Goal: Communication & Community: Answer question/provide support

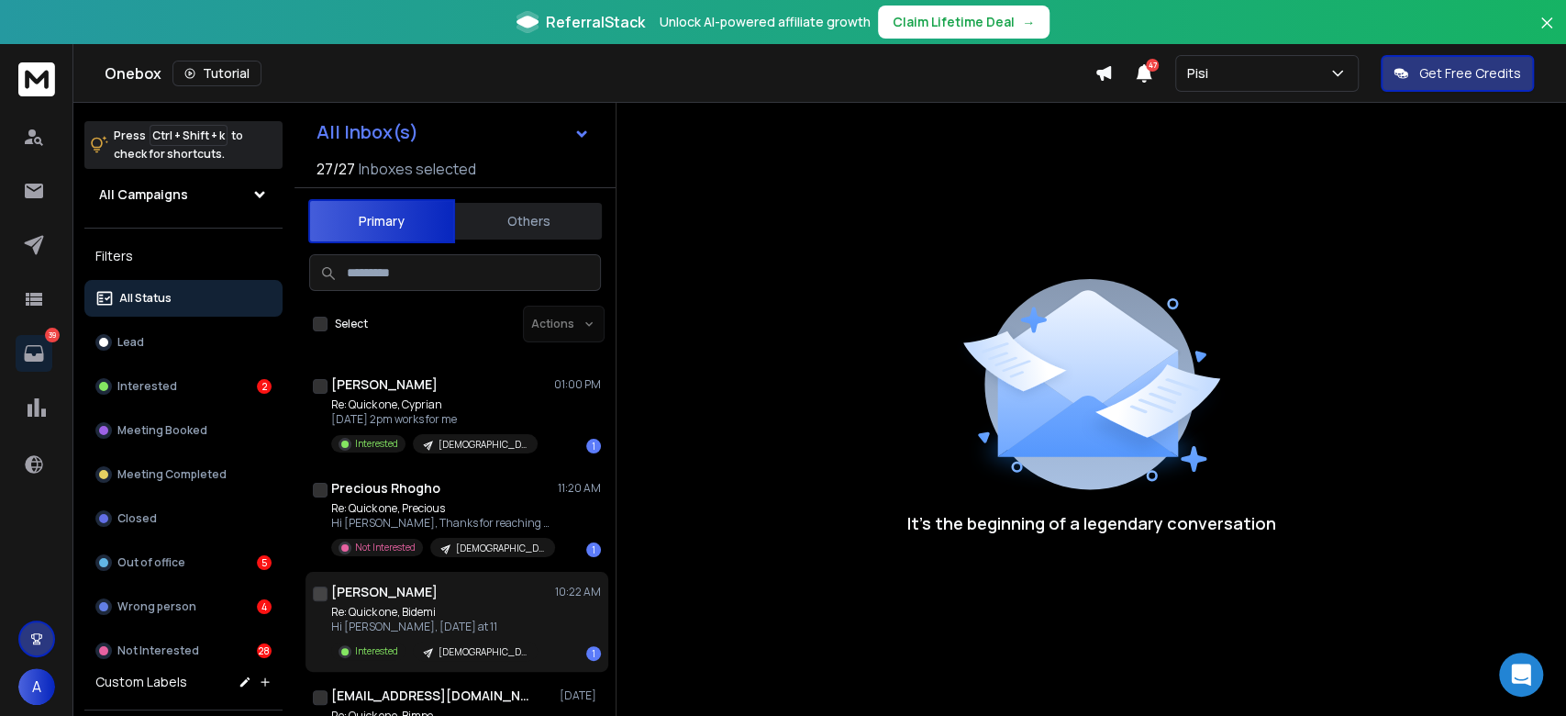
click at [470, 603] on div "Bidemi Adebayo 10:22 AM Re: Quick one, Bidemi Hi Bukayo, Tomorrow at 11 Interes…" at bounding box center [466, 622] width 270 height 78
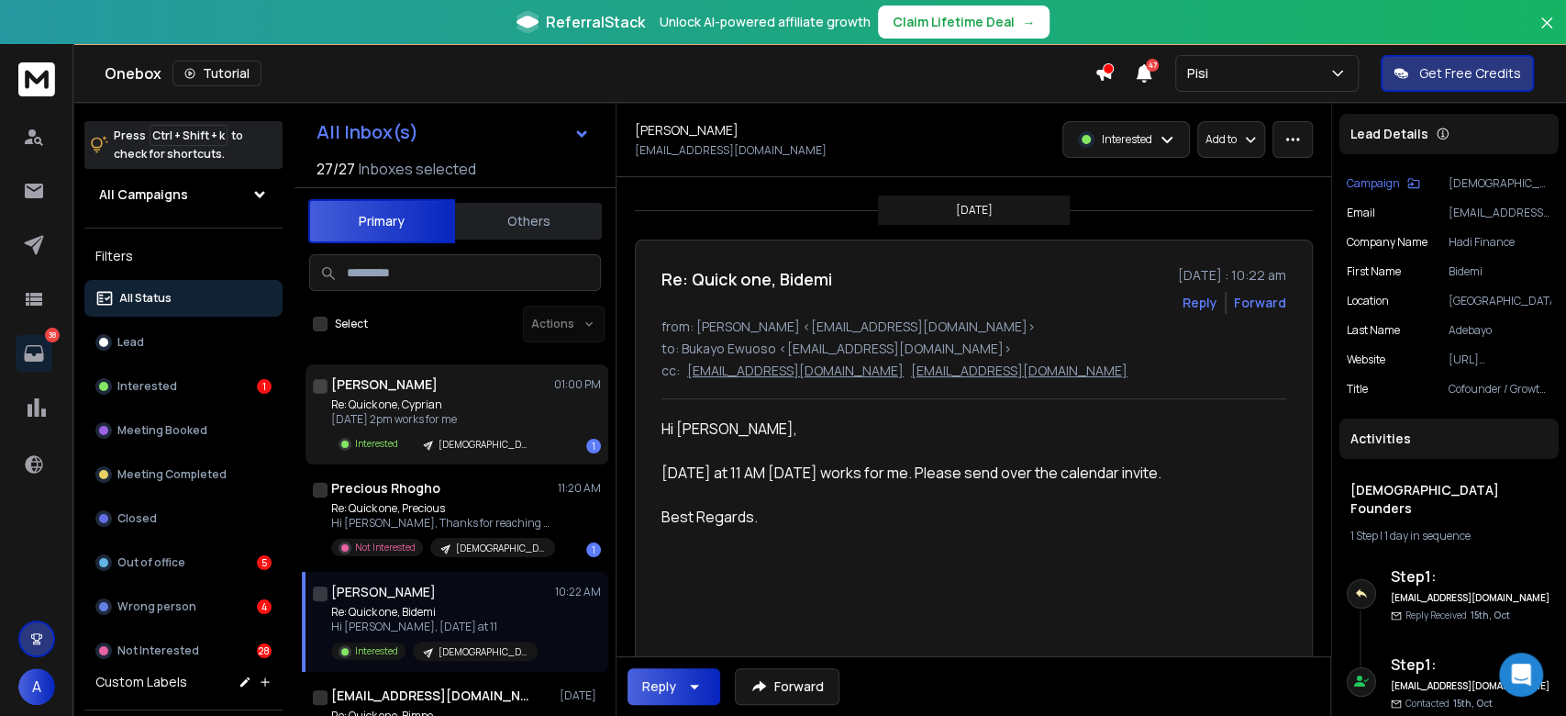
click at [529, 401] on div "Re: Quick one, Cyprian Friday 2pm works for me Interested Nigerian Founders 1" at bounding box center [466, 425] width 270 height 56
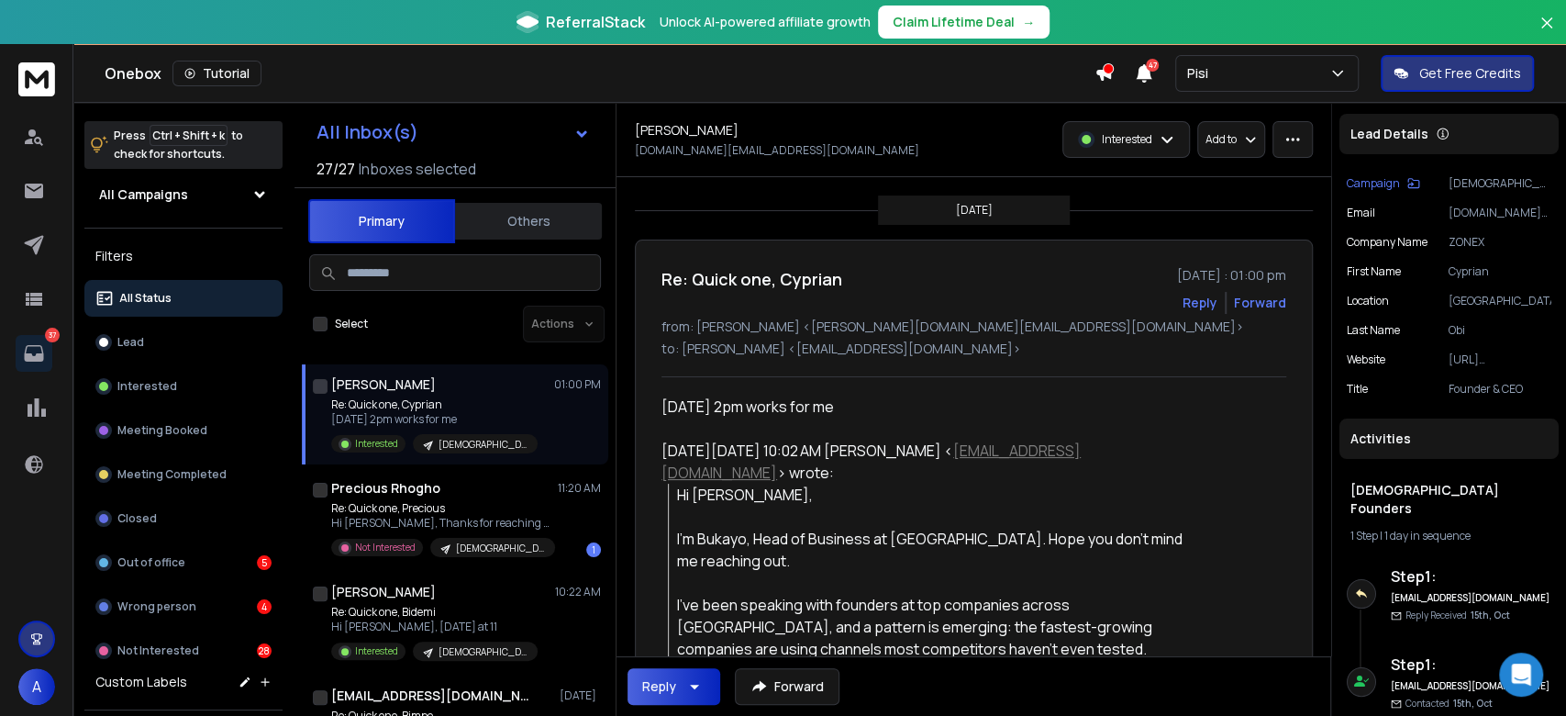
click at [1183, 302] on button "Reply" at bounding box center [1200, 303] width 35 height 18
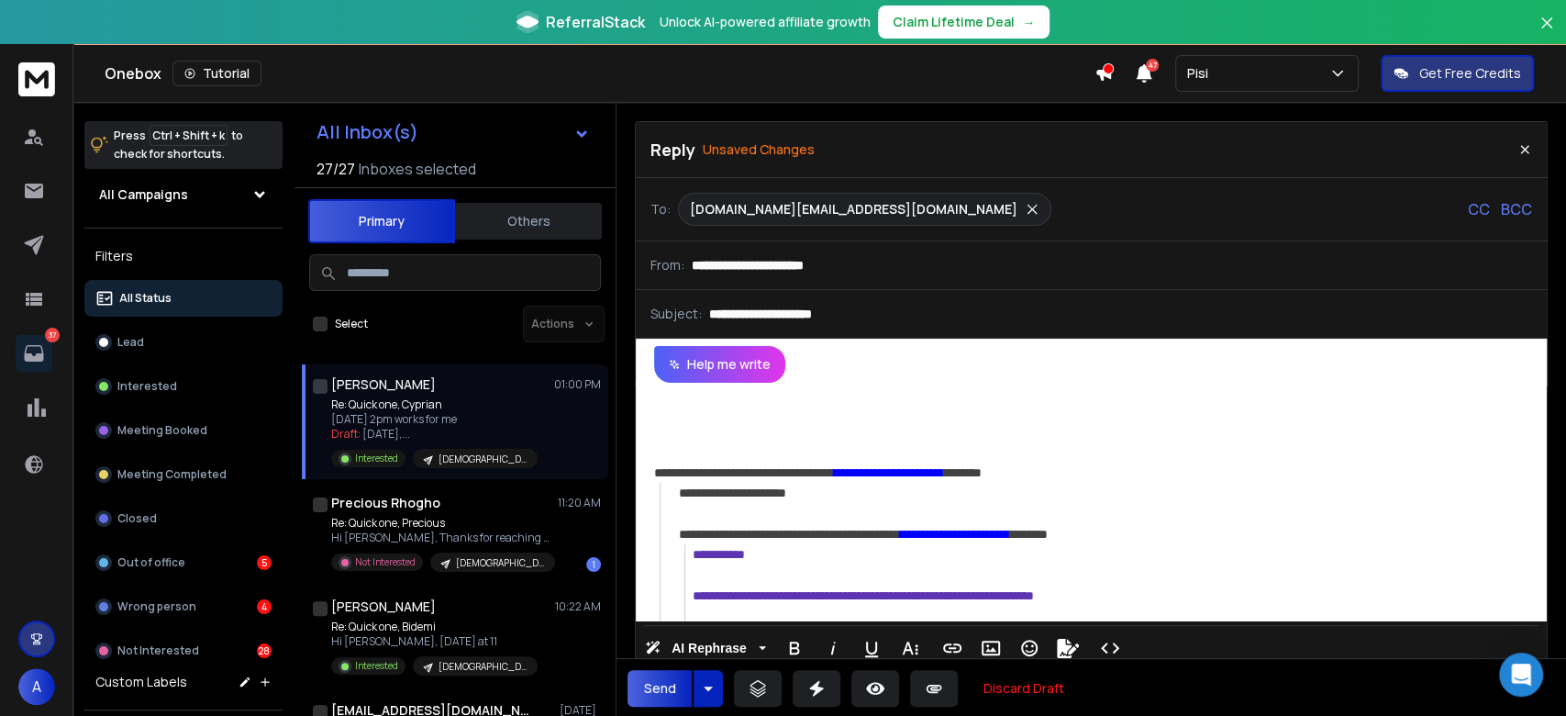
click at [1481, 218] on p "CC" at bounding box center [1479, 209] width 22 height 22
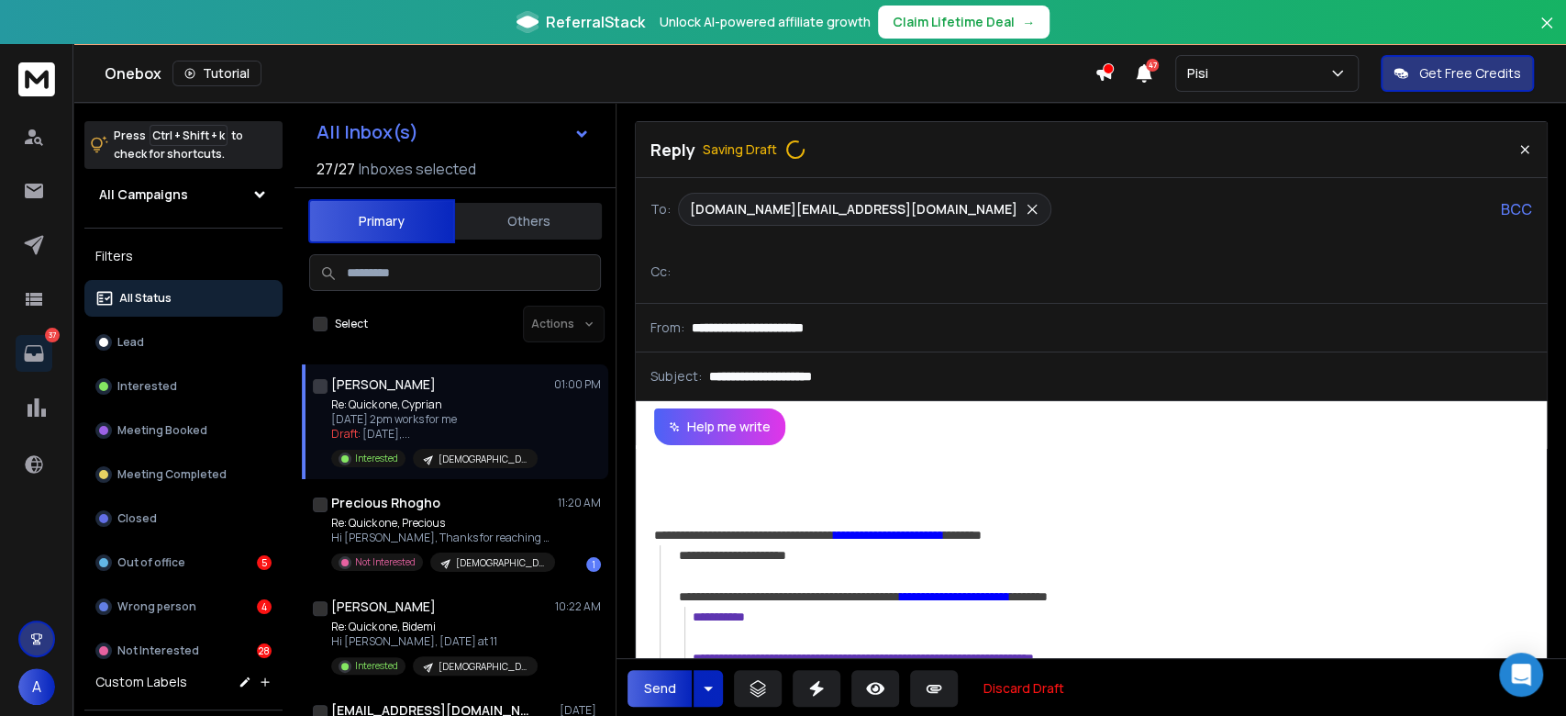
click at [1520, 156] on icon at bounding box center [1524, 149] width 15 height 15
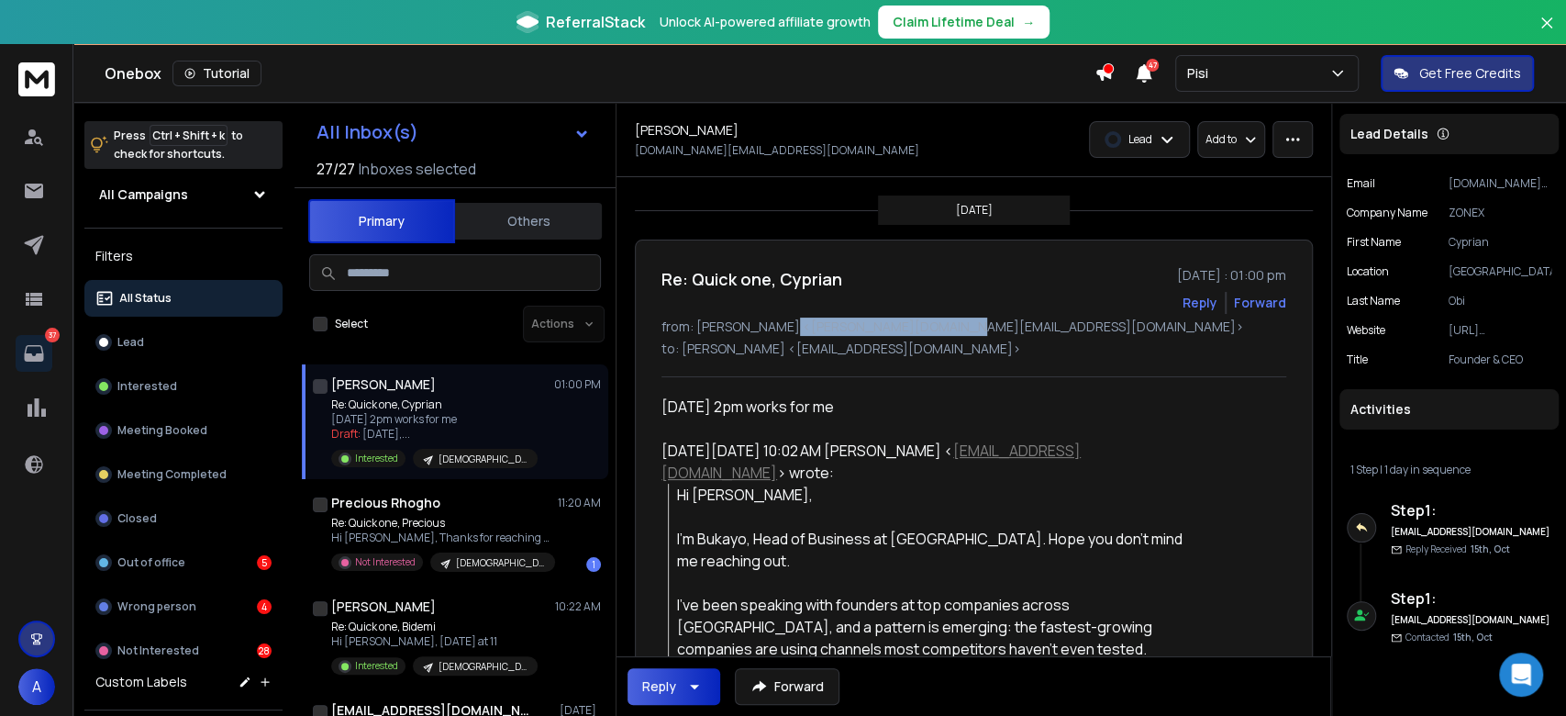
drag, startPoint x: 775, startPoint y: 325, endPoint x: 939, endPoint y: 328, distance: 164.3
click at [939, 328] on p "from: Cyprian Obi <cyprian.obi@zonexapp.com>" at bounding box center [973, 326] width 625 height 18
copy p "cyprian.obi@zonexapp.com"
drag, startPoint x: 697, startPoint y: 328, endPoint x: 764, endPoint y: 327, distance: 67.0
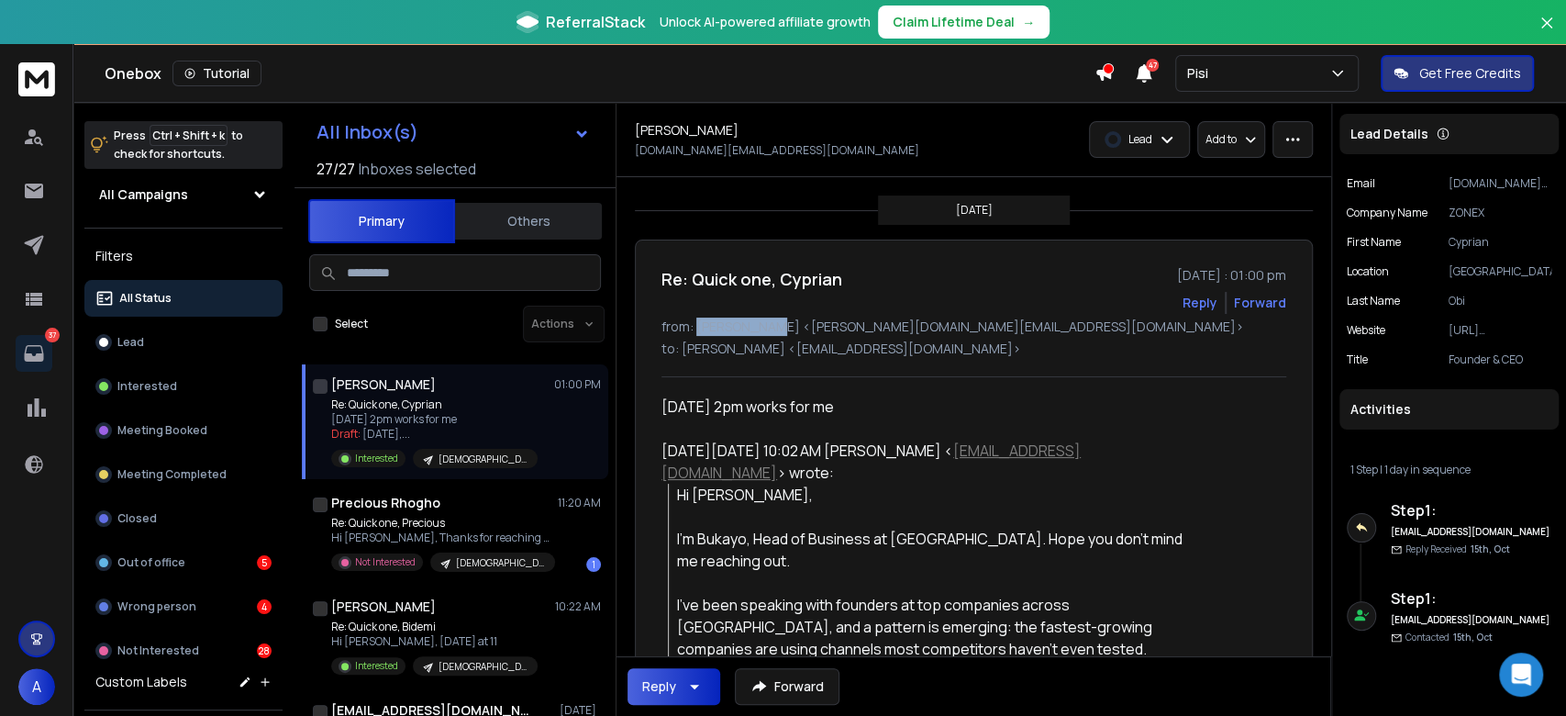
click at [764, 327] on p "from: Cyprian Obi <cyprian.obi@zonexapp.com>" at bounding box center [973, 326] width 625 height 18
copy p "[PERSON_NAME]"
click at [1199, 296] on button "Reply" at bounding box center [1200, 303] width 35 height 18
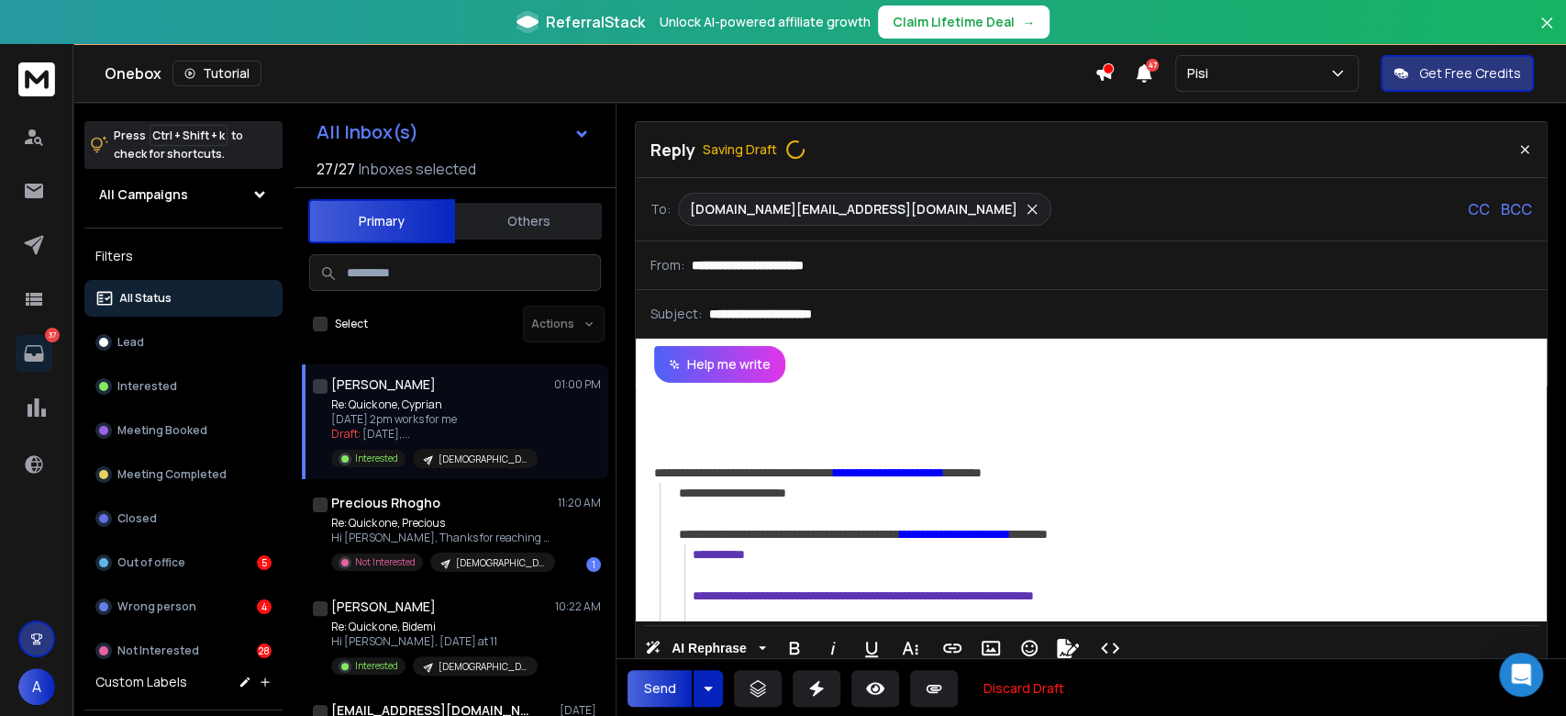
click at [1469, 210] on p "CC" at bounding box center [1479, 209] width 22 height 22
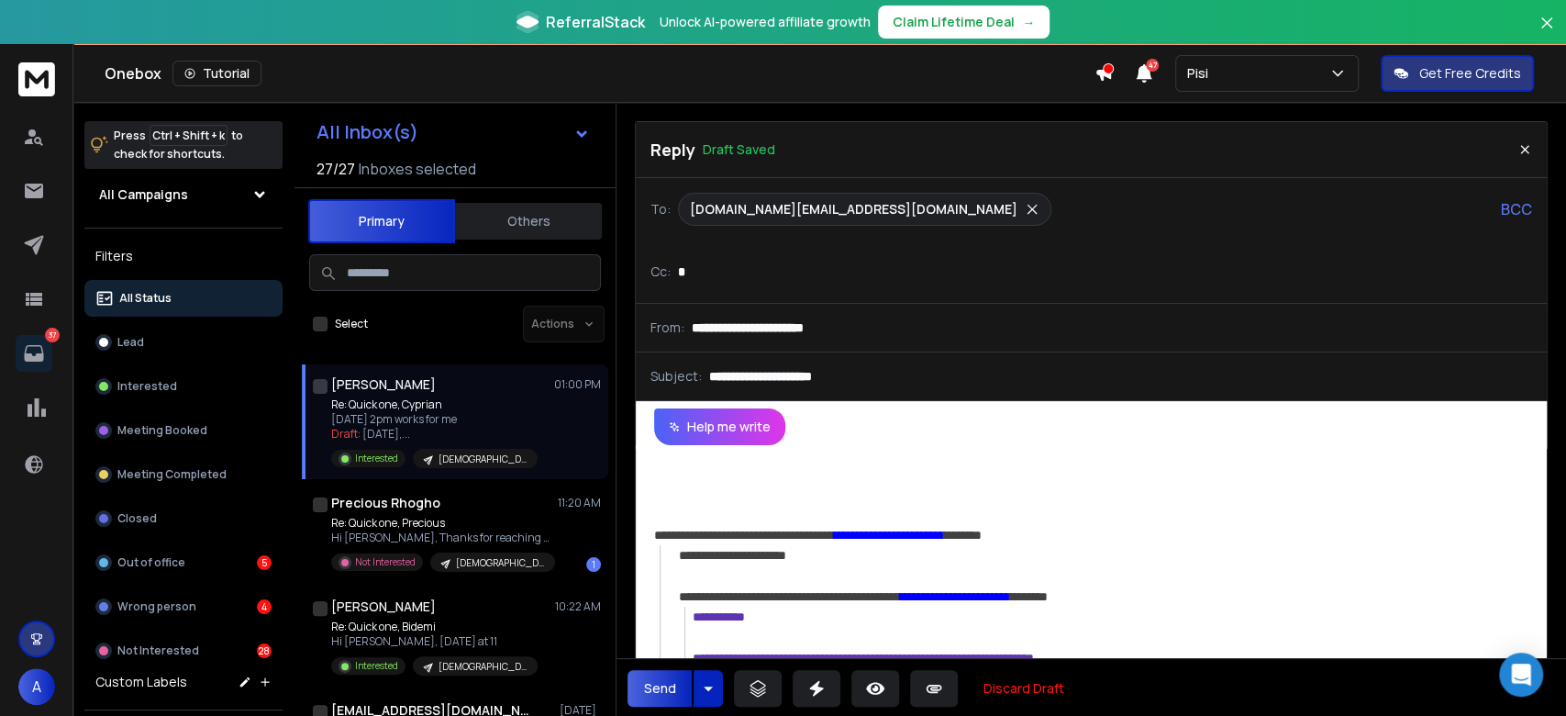
type input "**********"
click at [1024, 256] on div at bounding box center [1105, 271] width 854 height 33
click at [969, 267] on input at bounding box center [1016, 271] width 128 height 33
paste input "**********"
type input "**********"
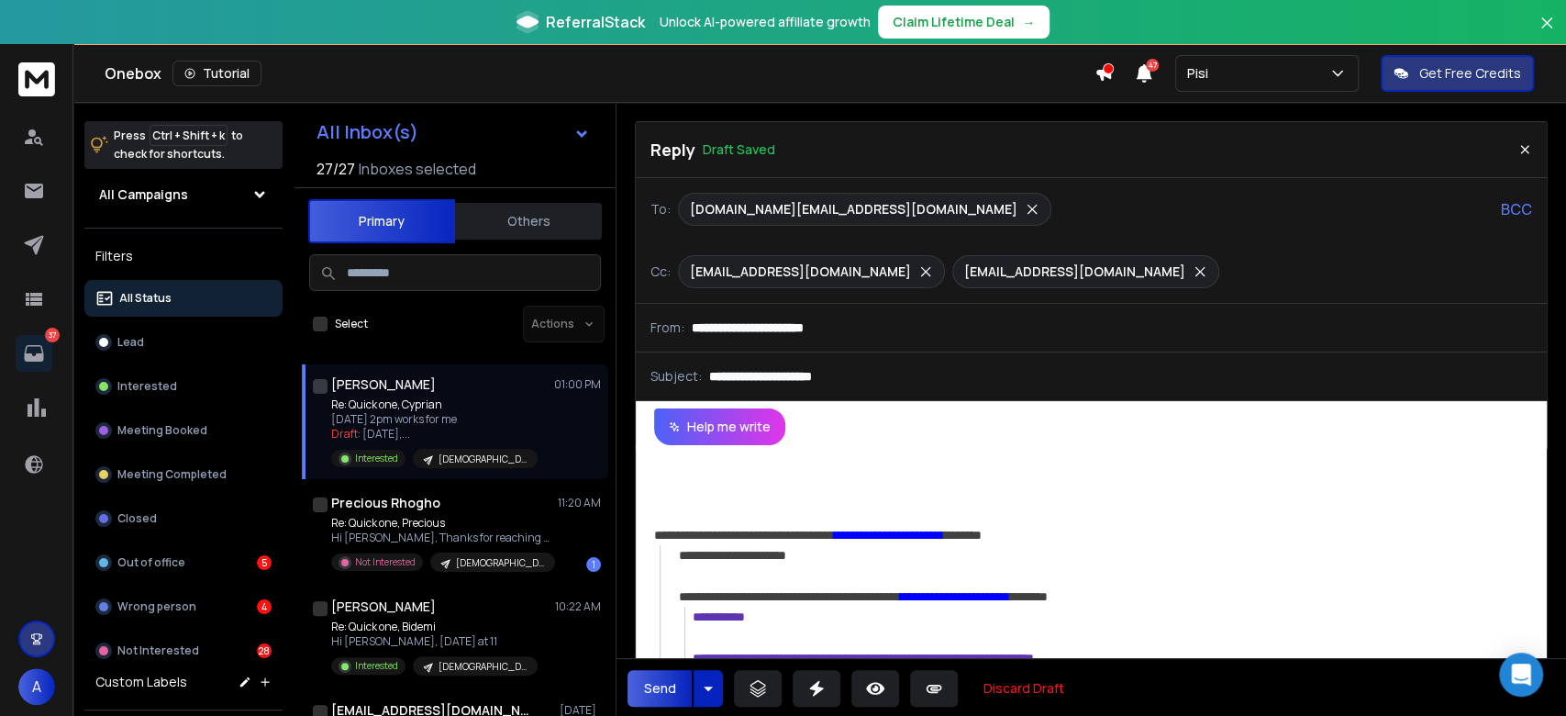
click at [777, 473] on div "**********" at bounding box center [1091, 564] width 911 height 239
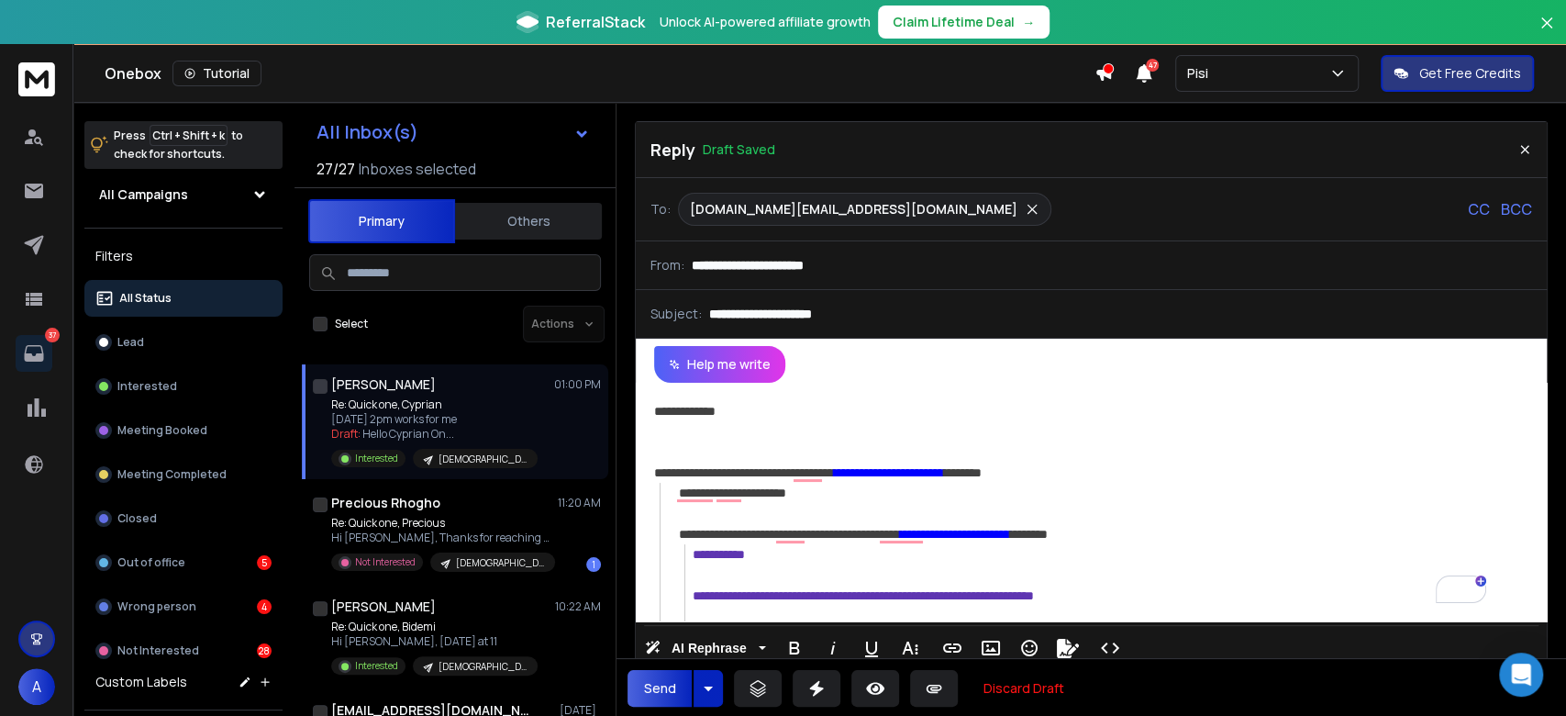
click at [773, 414] on div "**********" at bounding box center [1070, 411] width 832 height 20
click at [899, 417] on div "**********" at bounding box center [1070, 411] width 832 height 20
click at [993, 412] on div "**********" at bounding box center [1070, 411] width 832 height 20
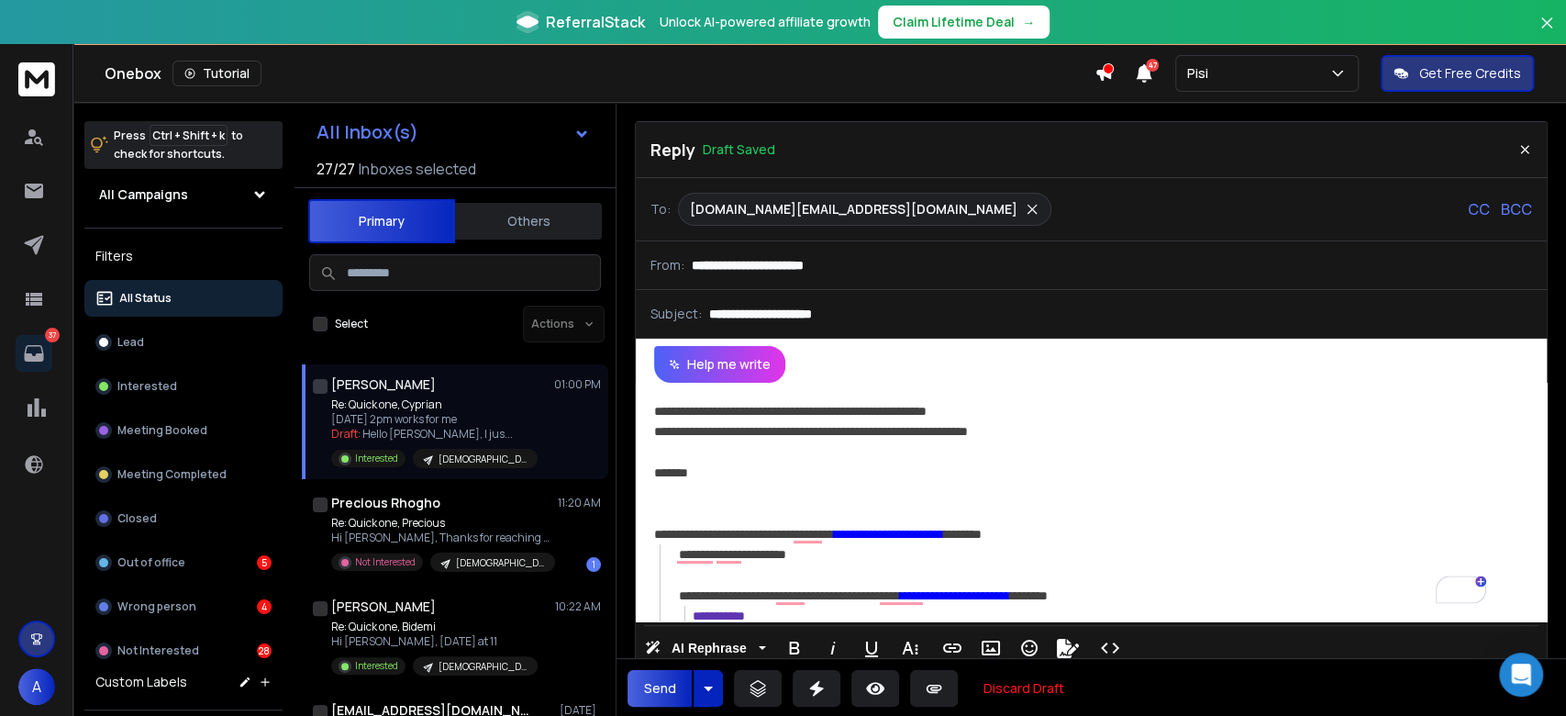
click at [734, 410] on div "**********" at bounding box center [1070, 411] width 832 height 20
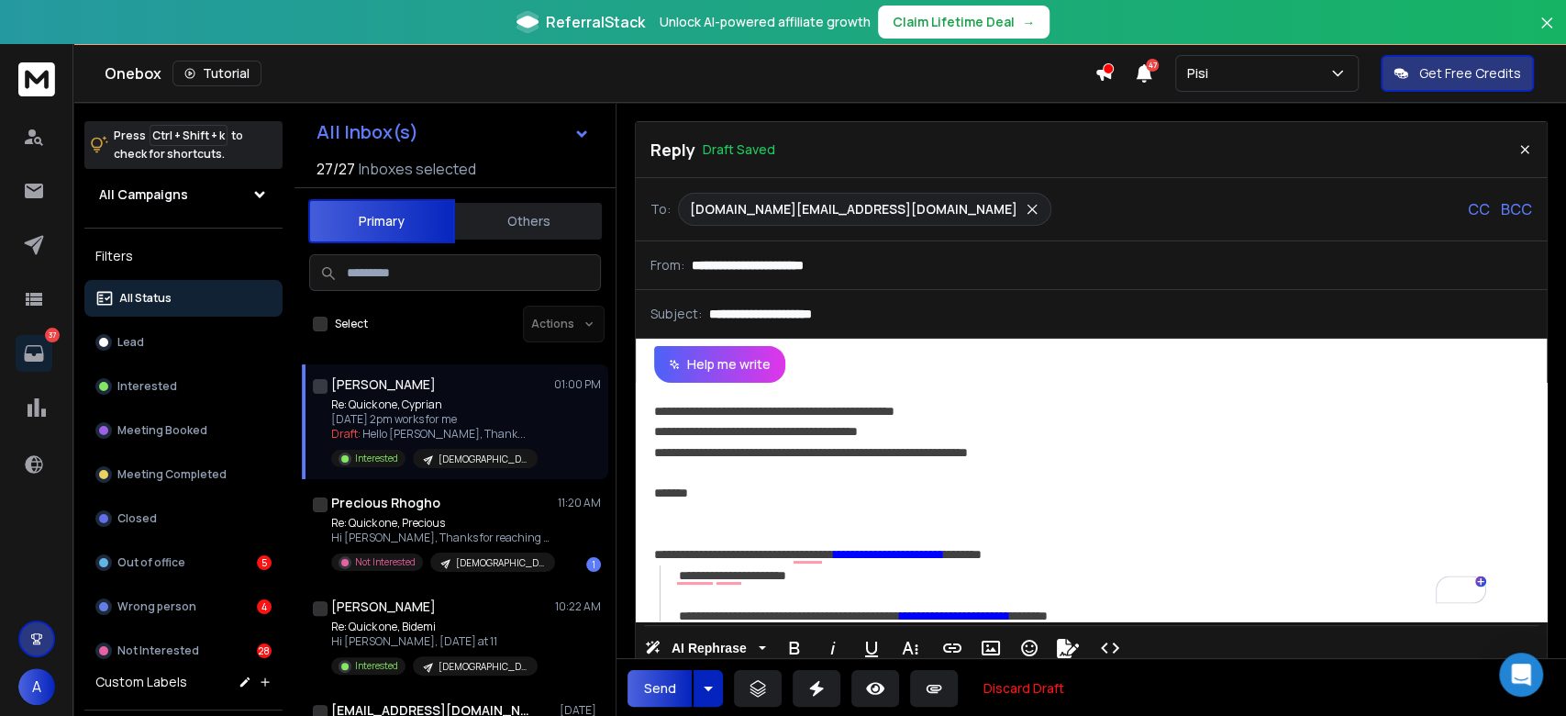
click at [792, 454] on div "**********" at bounding box center [1070, 452] width 832 height 20
click at [0, 0] on span "*********" at bounding box center [0, 0] width 0 height 0
click at [862, 438] on div "**********" at bounding box center [1070, 421] width 832 height 41
click at [712, 690] on icon "button" at bounding box center [708, 688] width 22 height 22
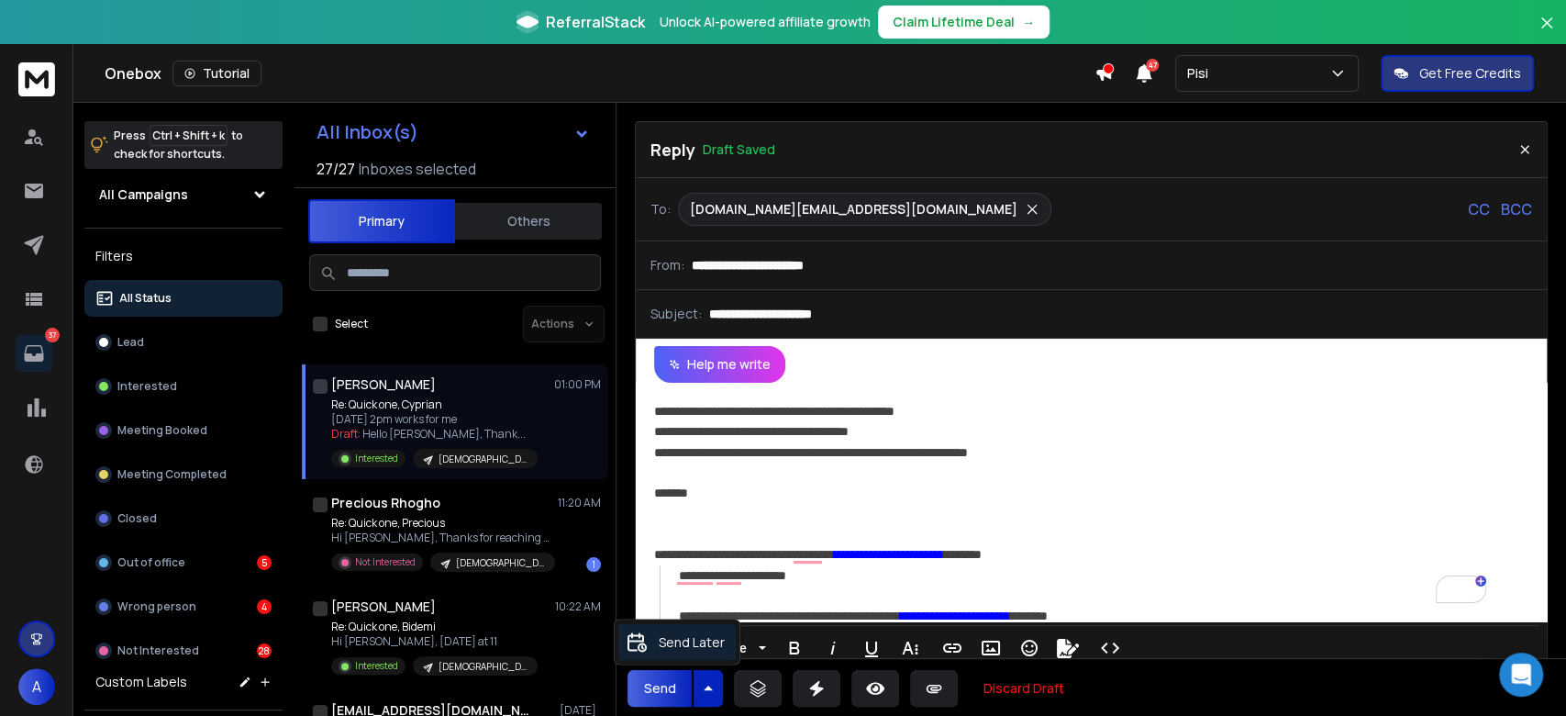
click at [697, 642] on p "Send Later" at bounding box center [692, 641] width 66 height 18
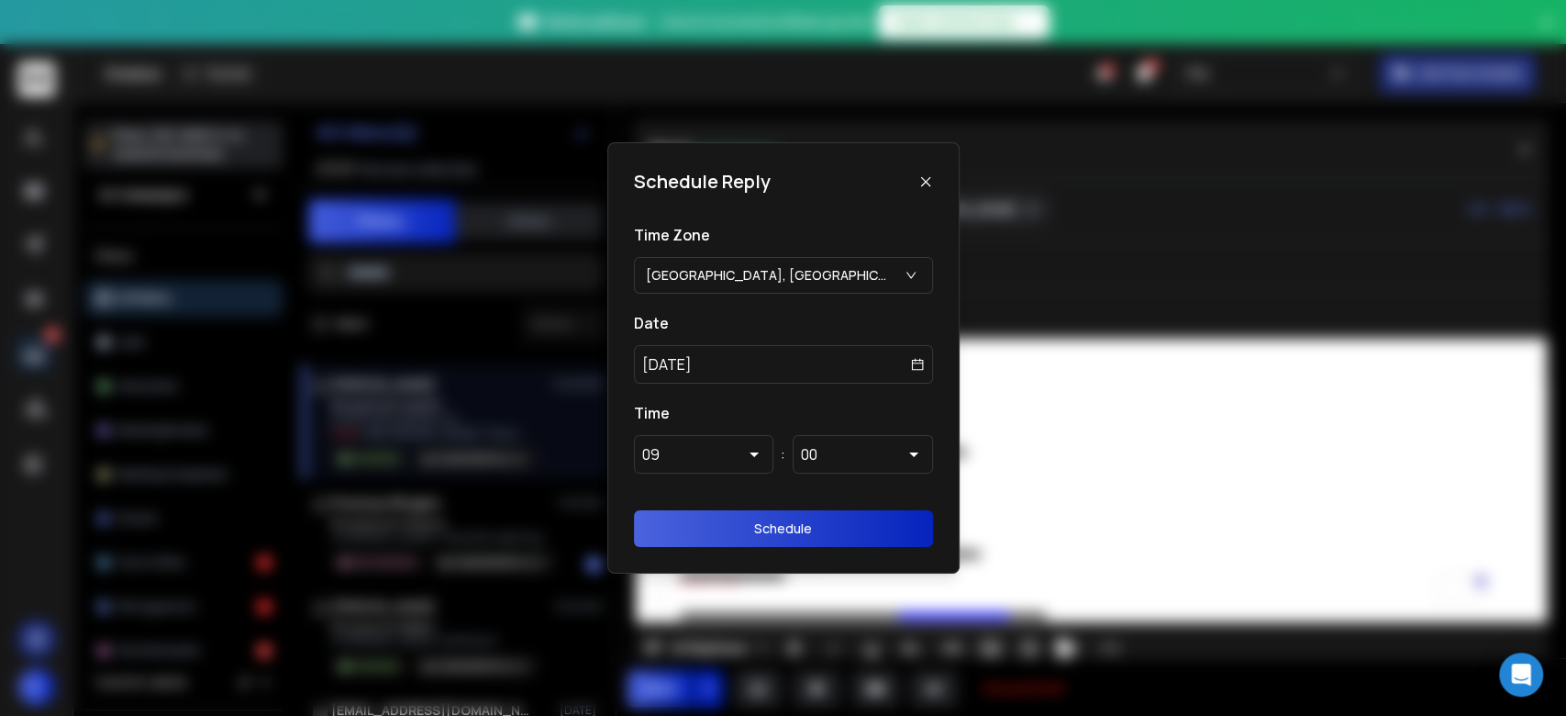
click at [753, 457] on icon at bounding box center [754, 454] width 22 height 22
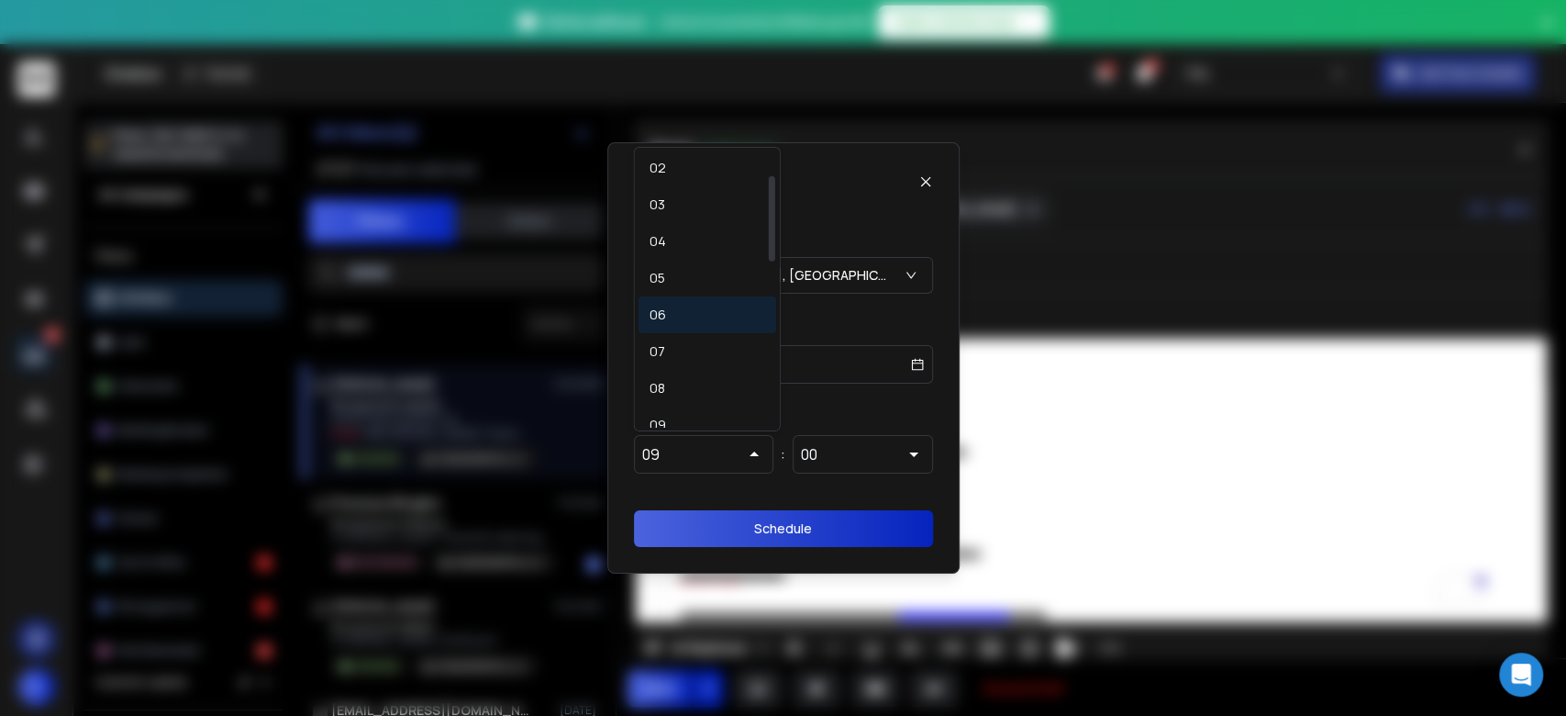
scroll to position [82, 0]
click at [692, 367] on div "08" at bounding box center [707, 381] width 138 height 37
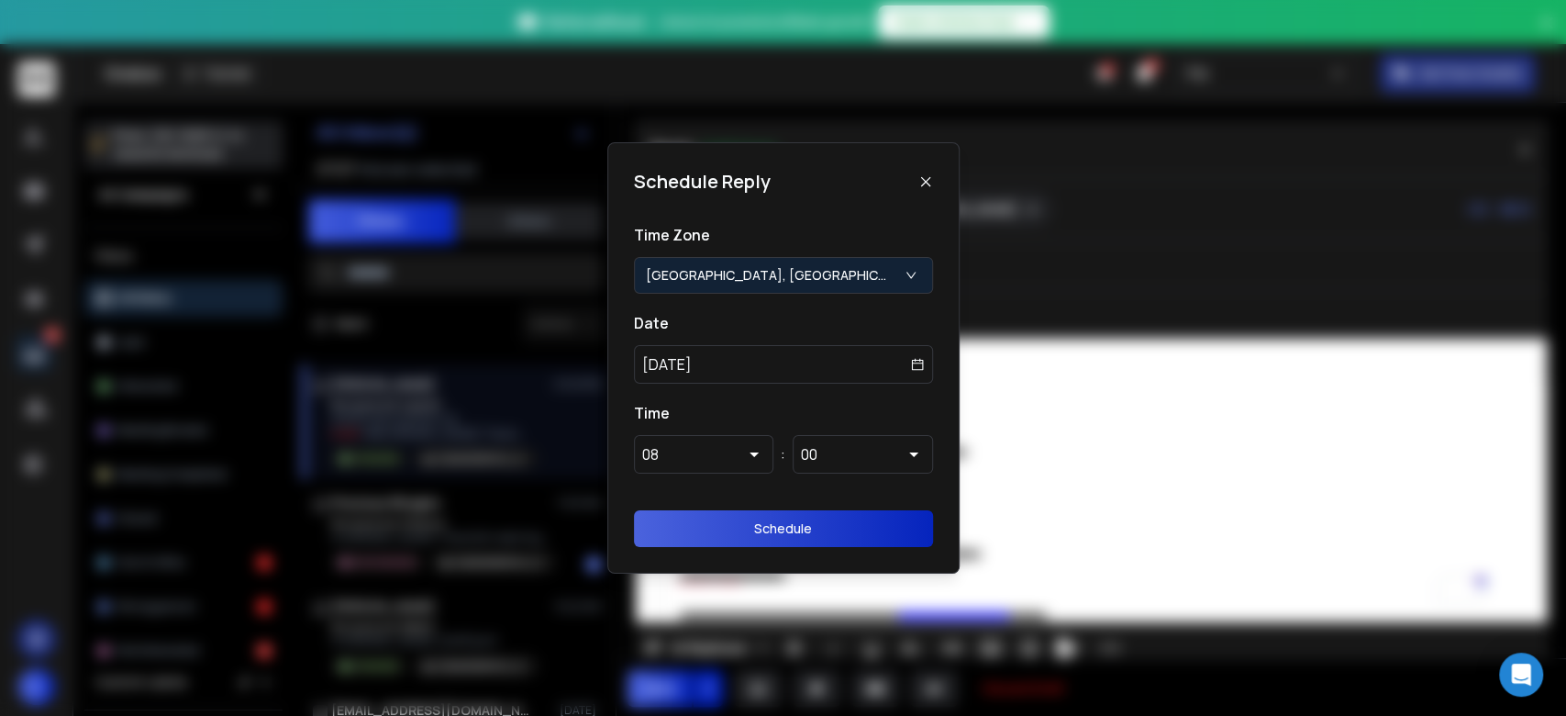
click at [835, 282] on p "Midway Island, Samoa (UTC-11:00)" at bounding box center [770, 275] width 248 height 18
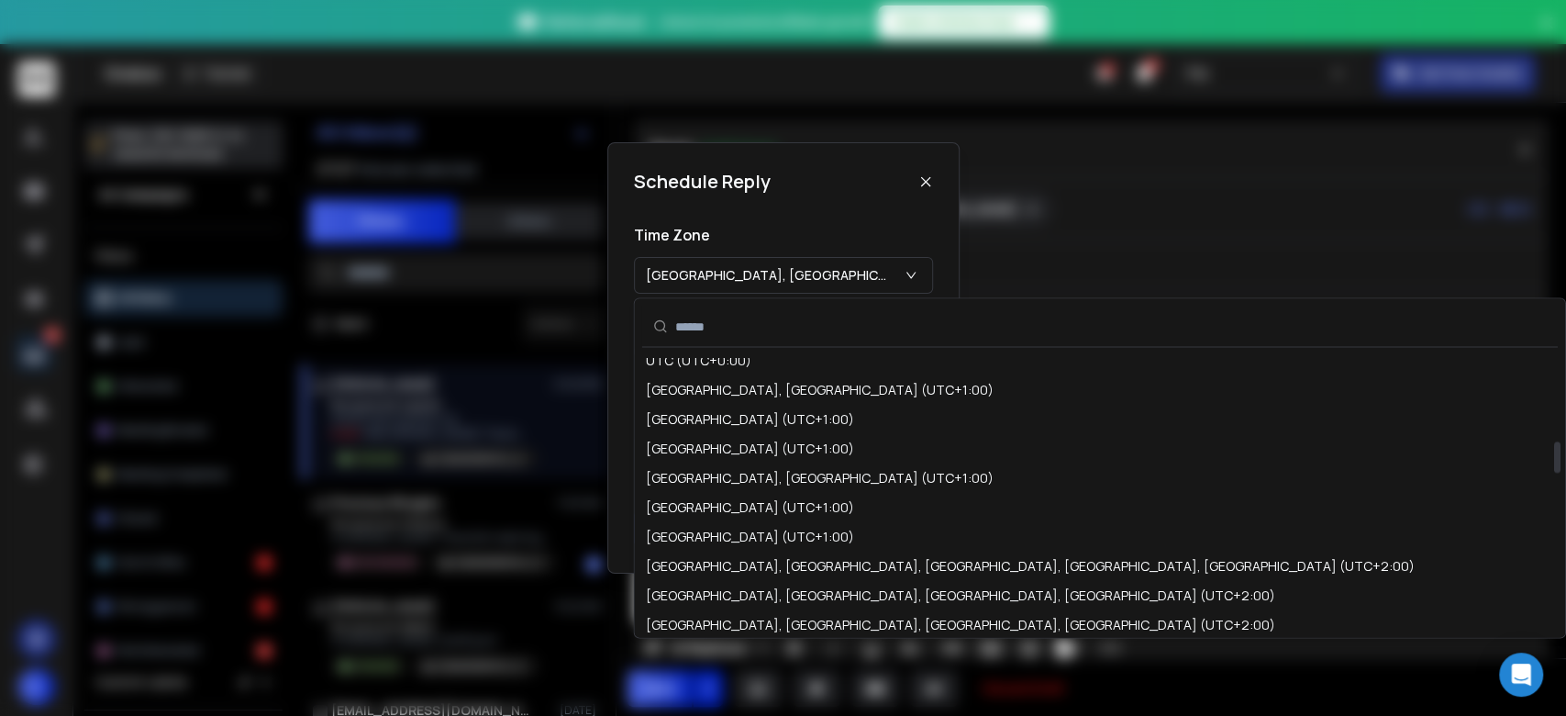
scroll to position [716, 0]
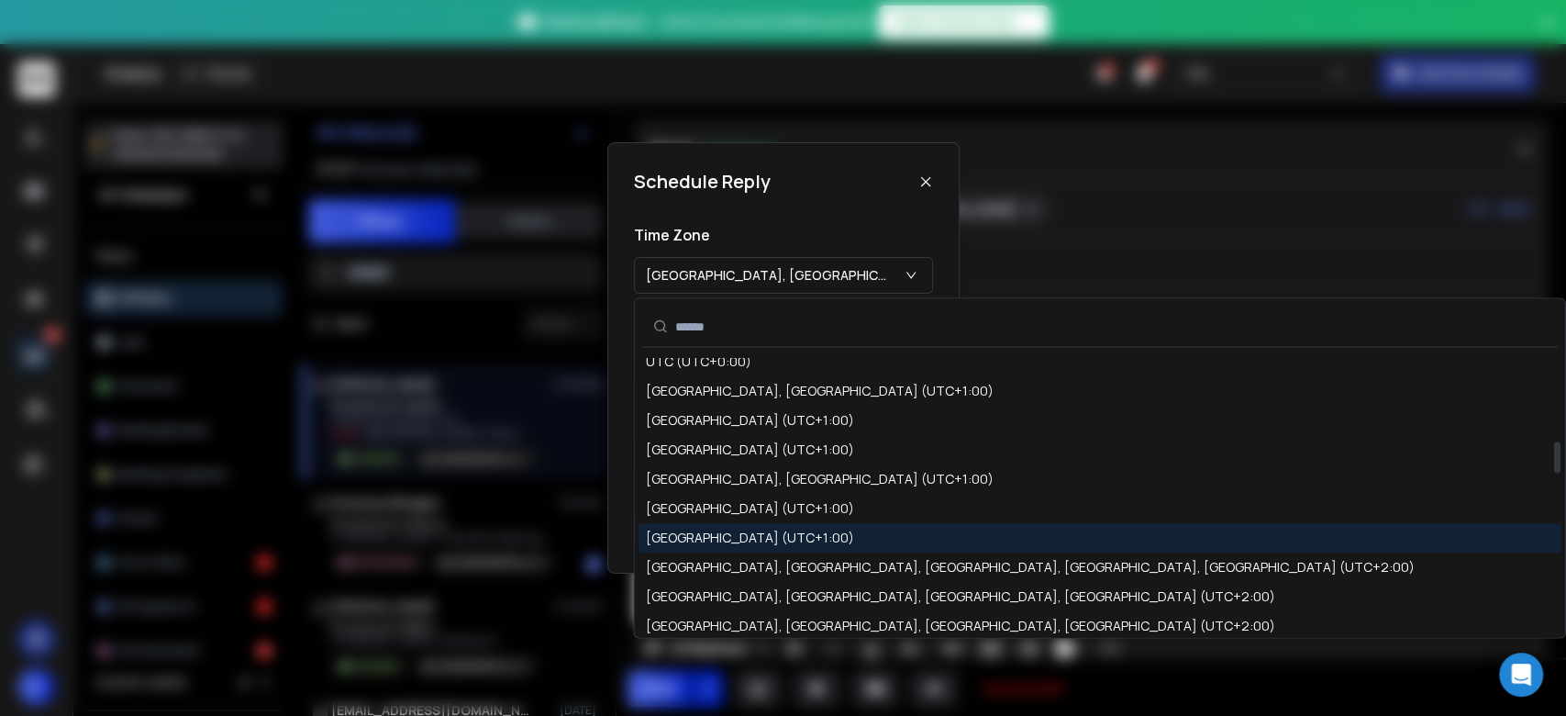
click at [763, 534] on div "West Central Africa (UTC+1:00)" at bounding box center [750, 537] width 208 height 18
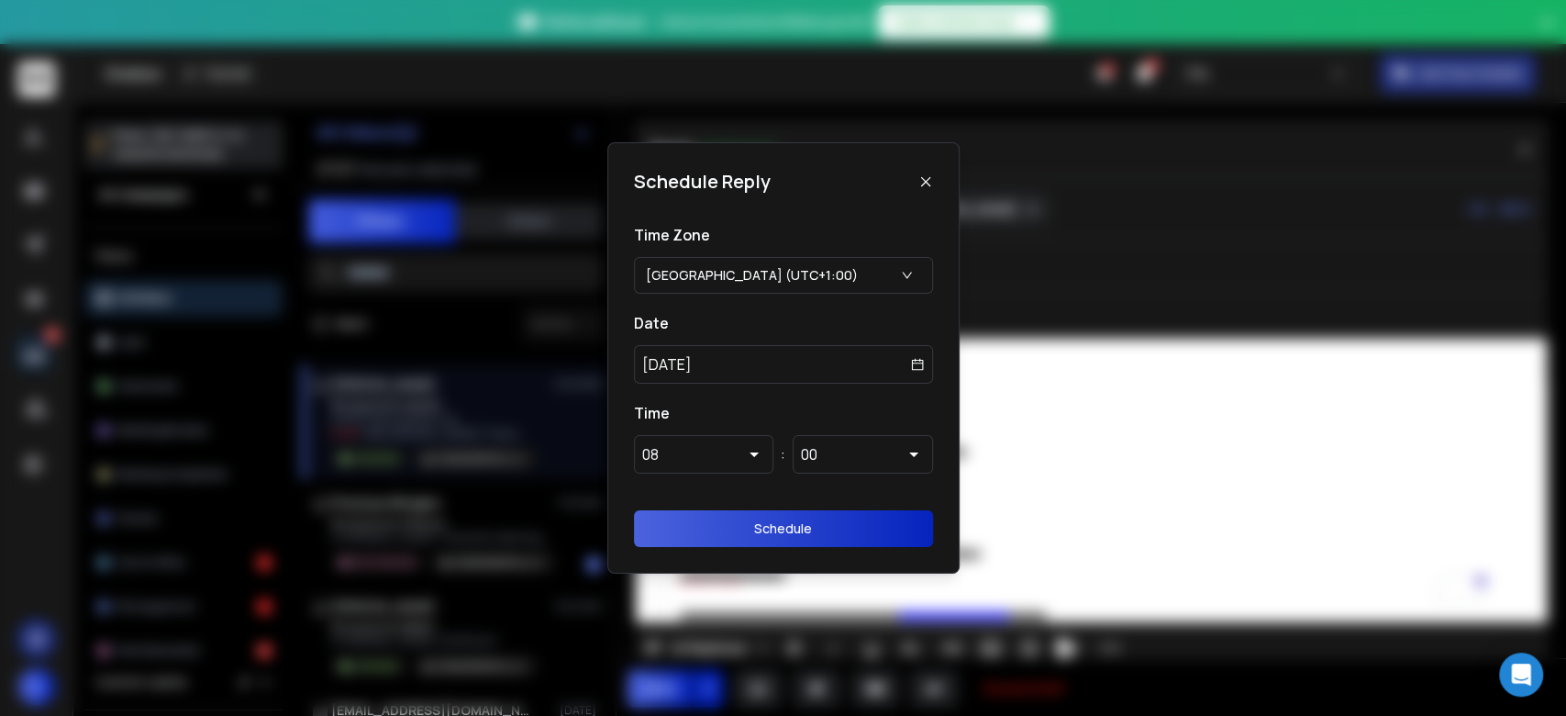
click at [790, 523] on div "Schedule" at bounding box center [783, 528] width 299 height 37
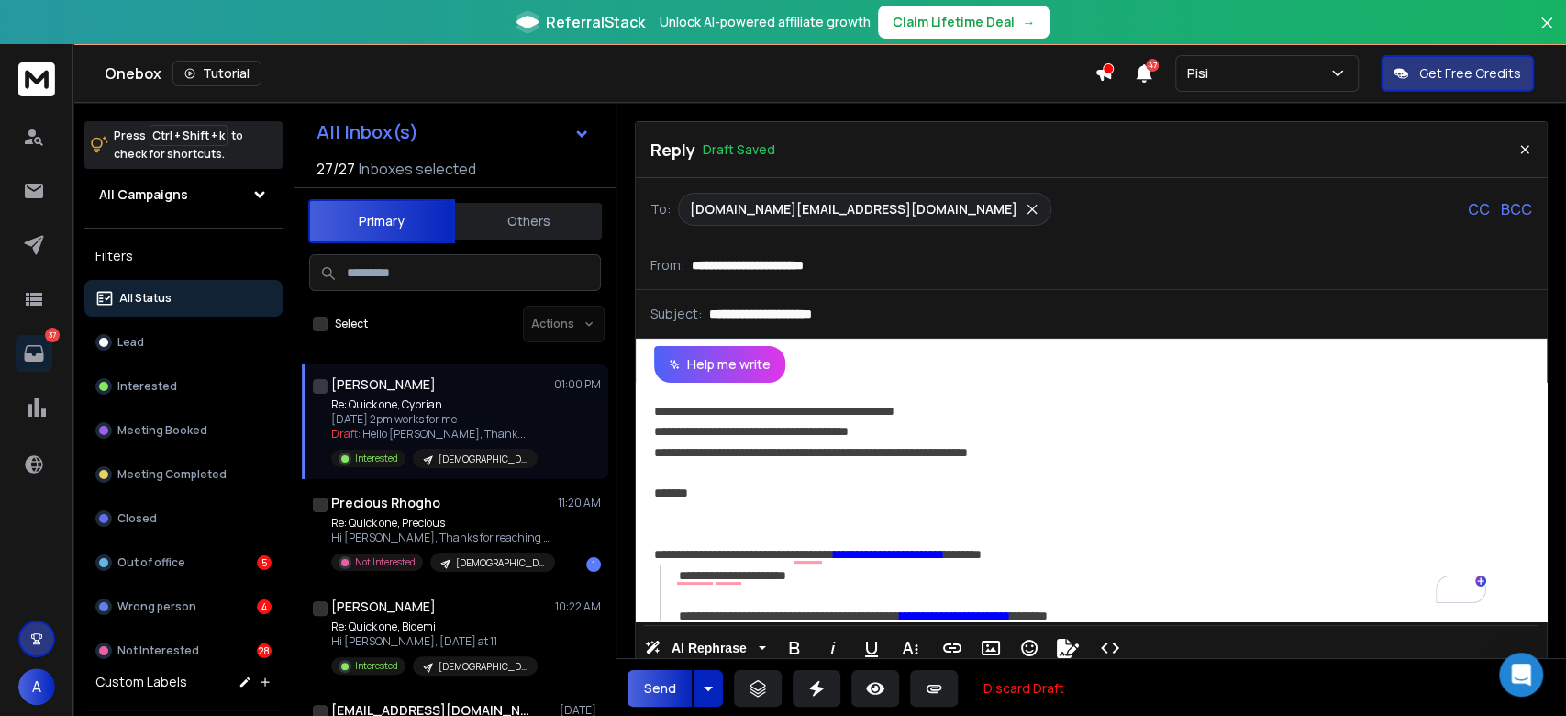
click at [710, 679] on icon "button" at bounding box center [708, 688] width 22 height 22
click at [691, 636] on p "Send Later" at bounding box center [692, 641] width 66 height 18
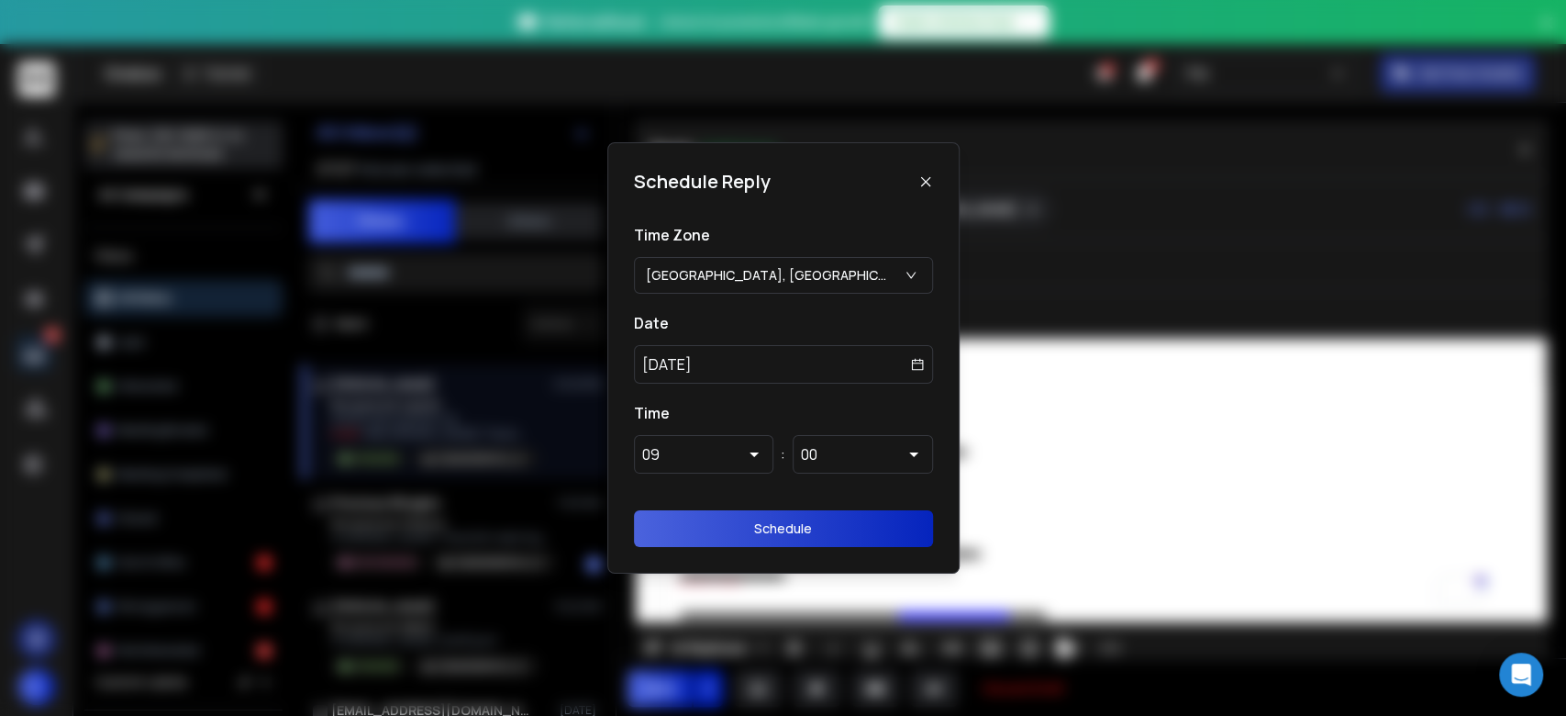
click at [729, 470] on div "09" at bounding box center [704, 454] width 140 height 39
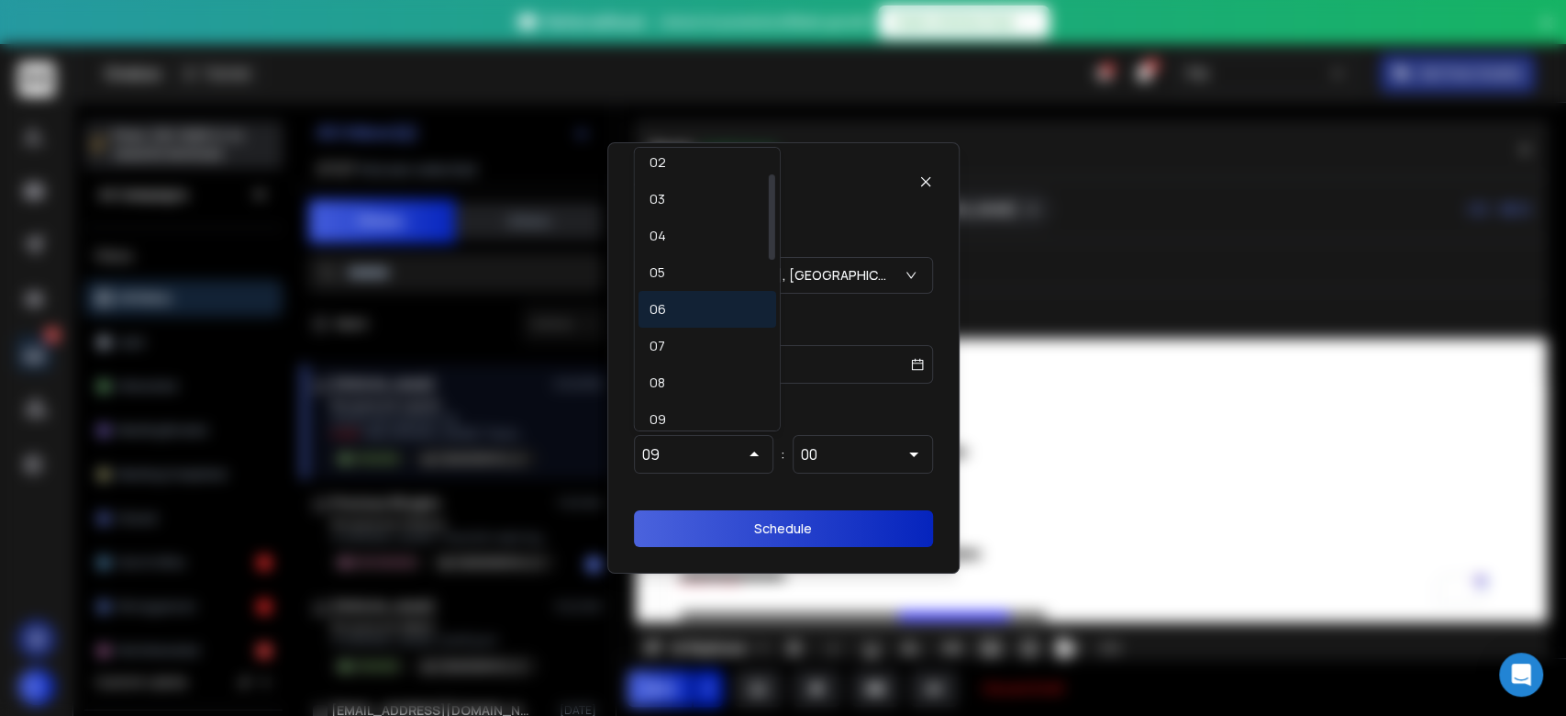
scroll to position [83, 0]
click at [697, 383] on div "08" at bounding box center [707, 380] width 138 height 37
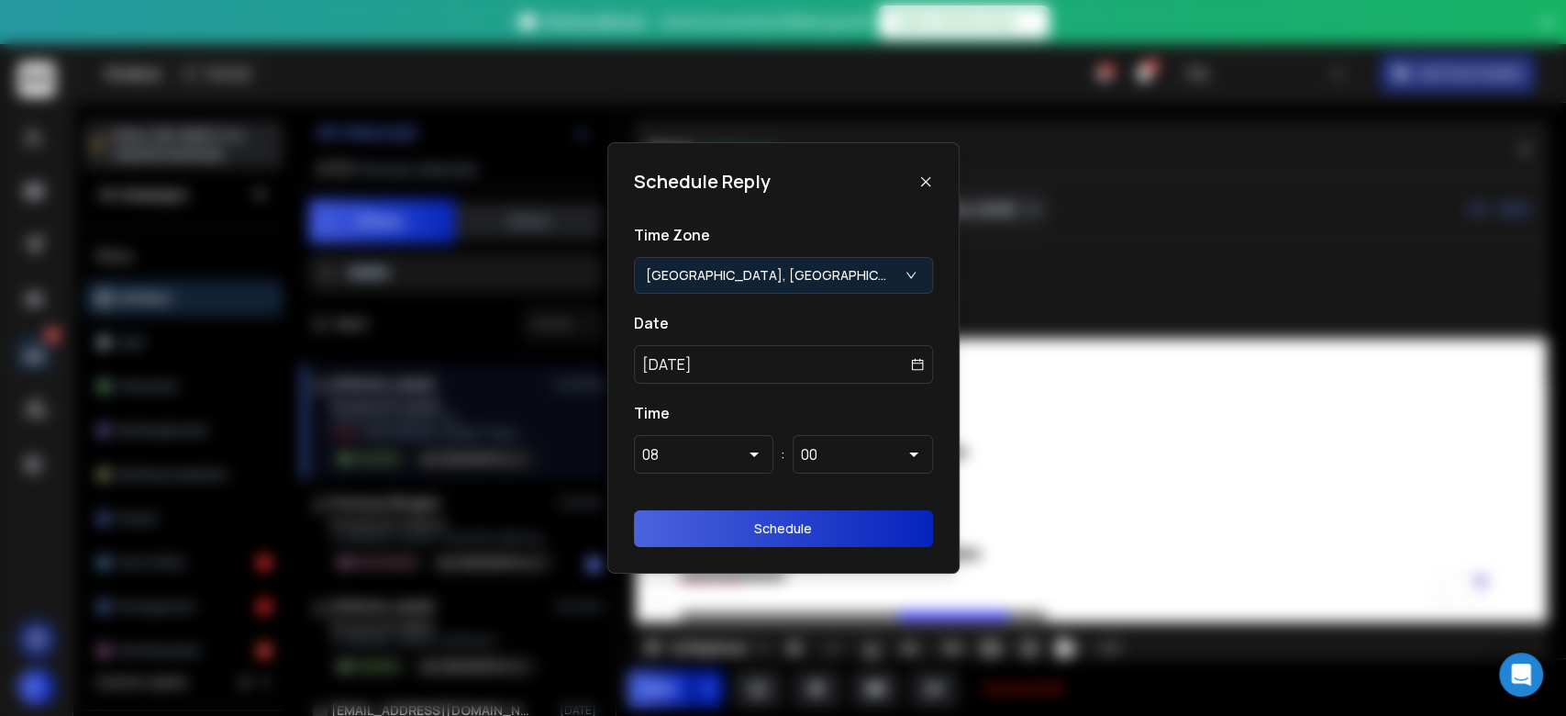
click at [806, 277] on p "Midway Island, Samoa (UTC-11:00)" at bounding box center [770, 275] width 248 height 18
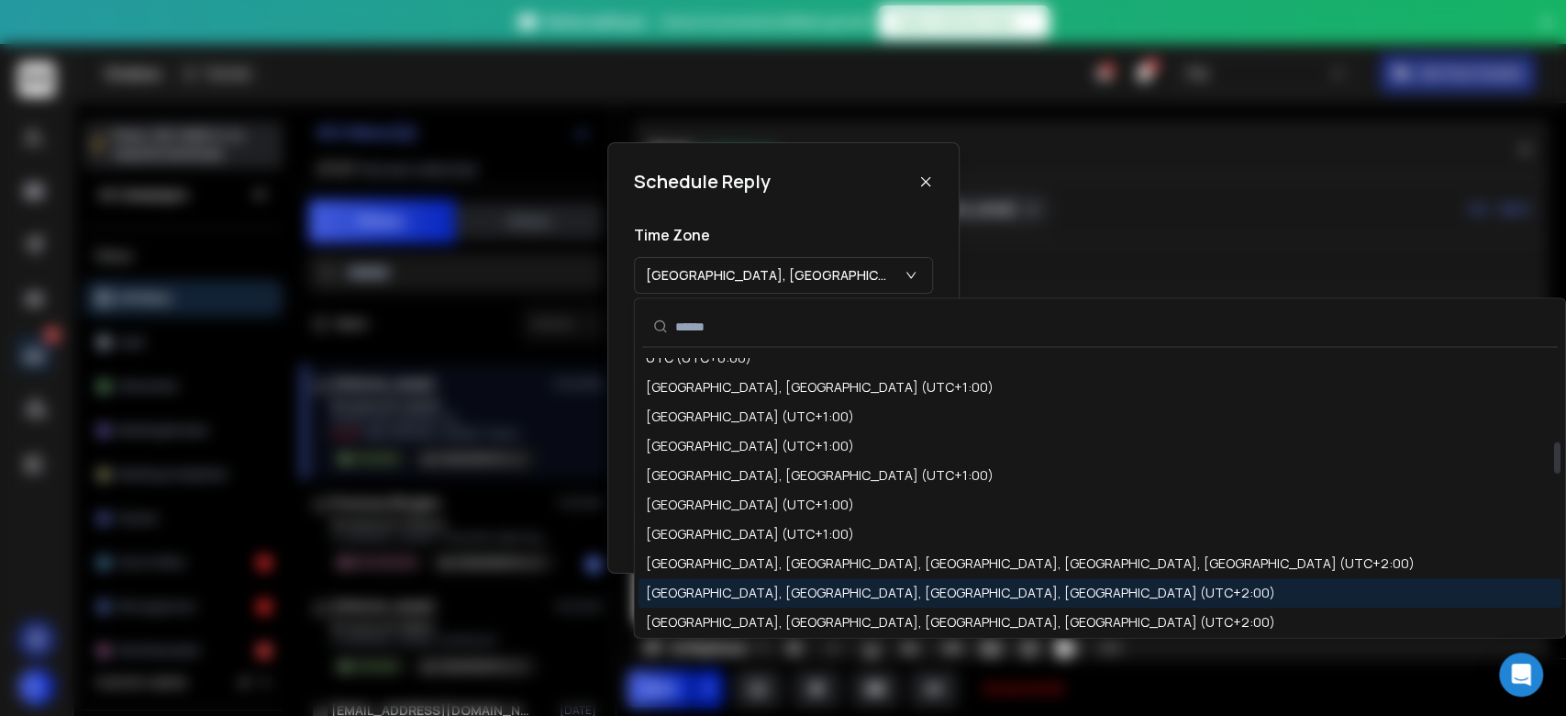
scroll to position [705, 0]
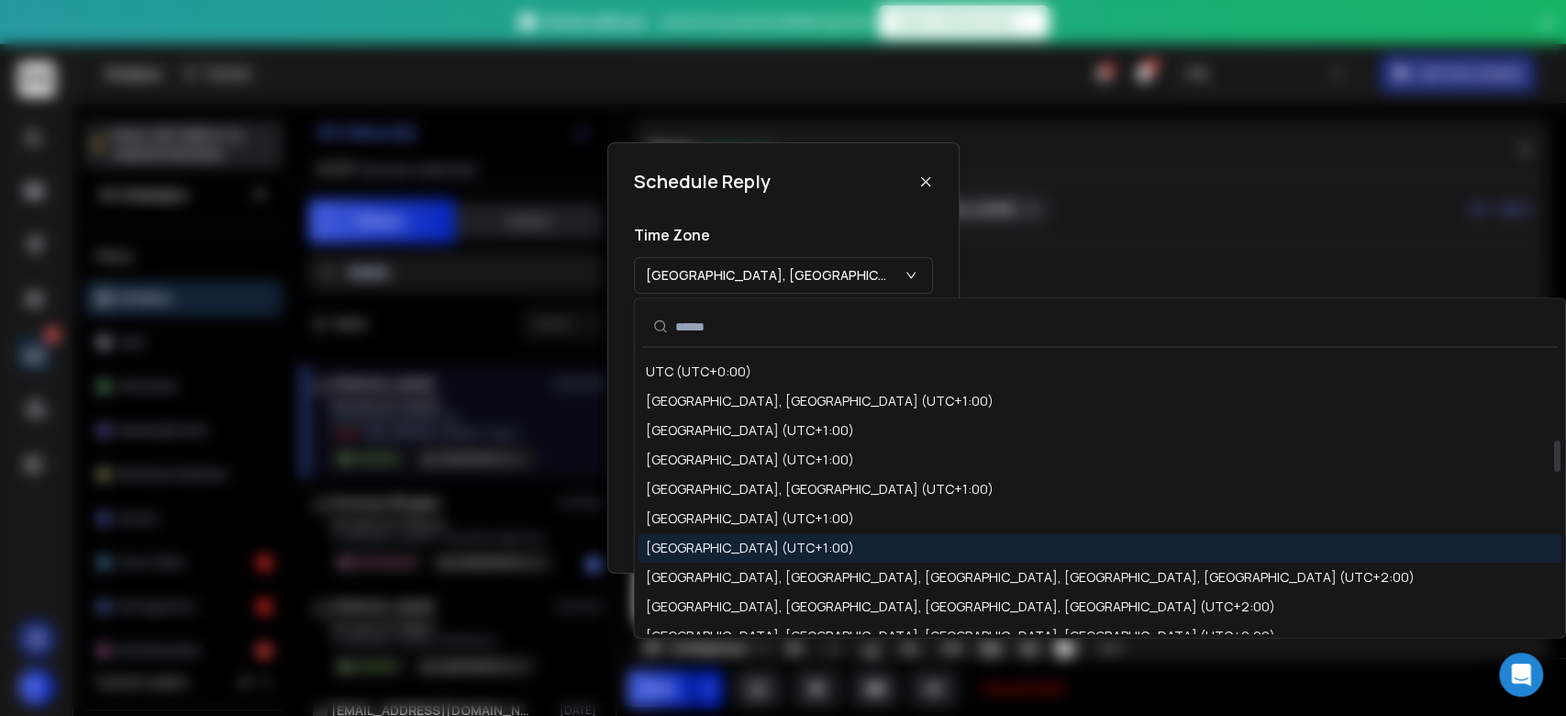
click at [724, 545] on div "West Central Africa (UTC+1:00)" at bounding box center [750, 548] width 208 height 18
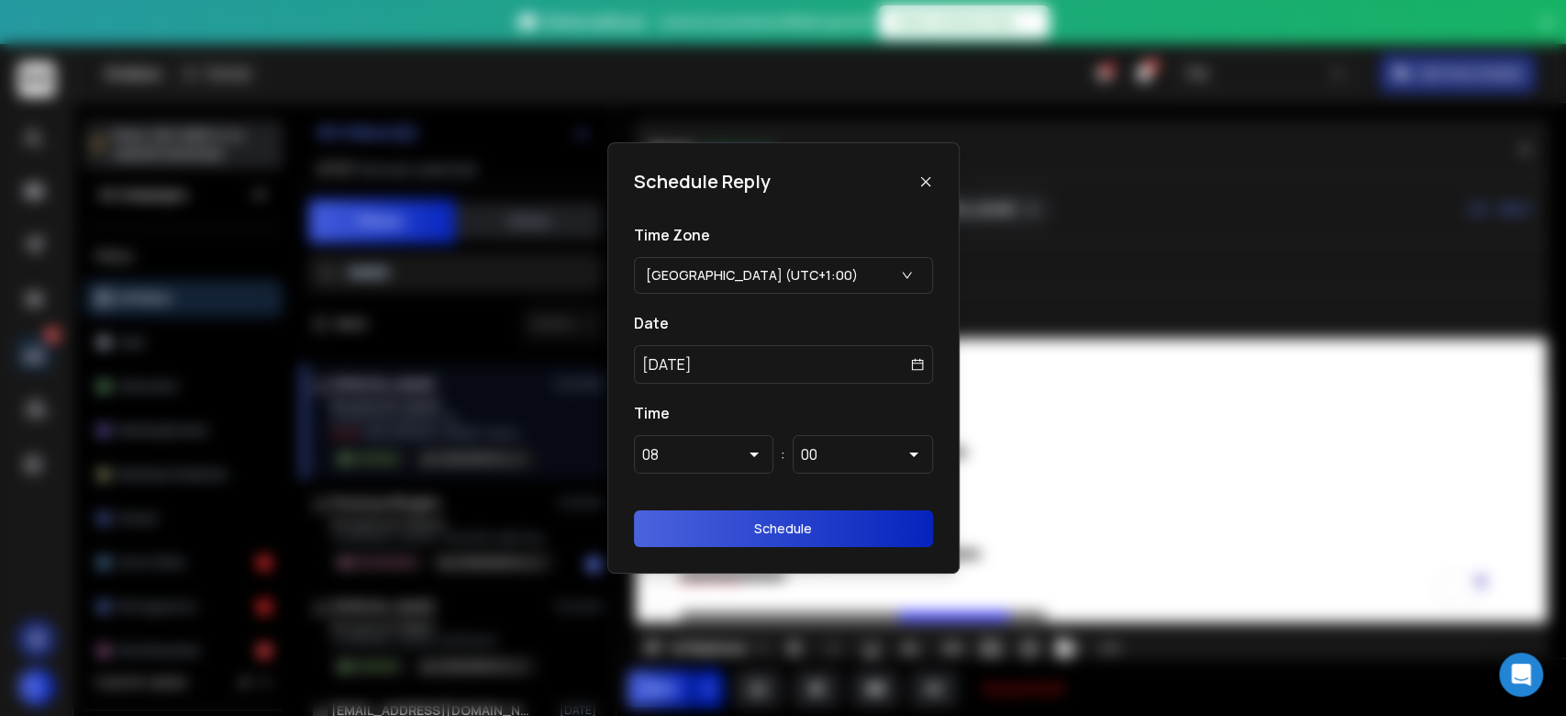
click at [770, 533] on div "Schedule" at bounding box center [783, 528] width 299 height 37
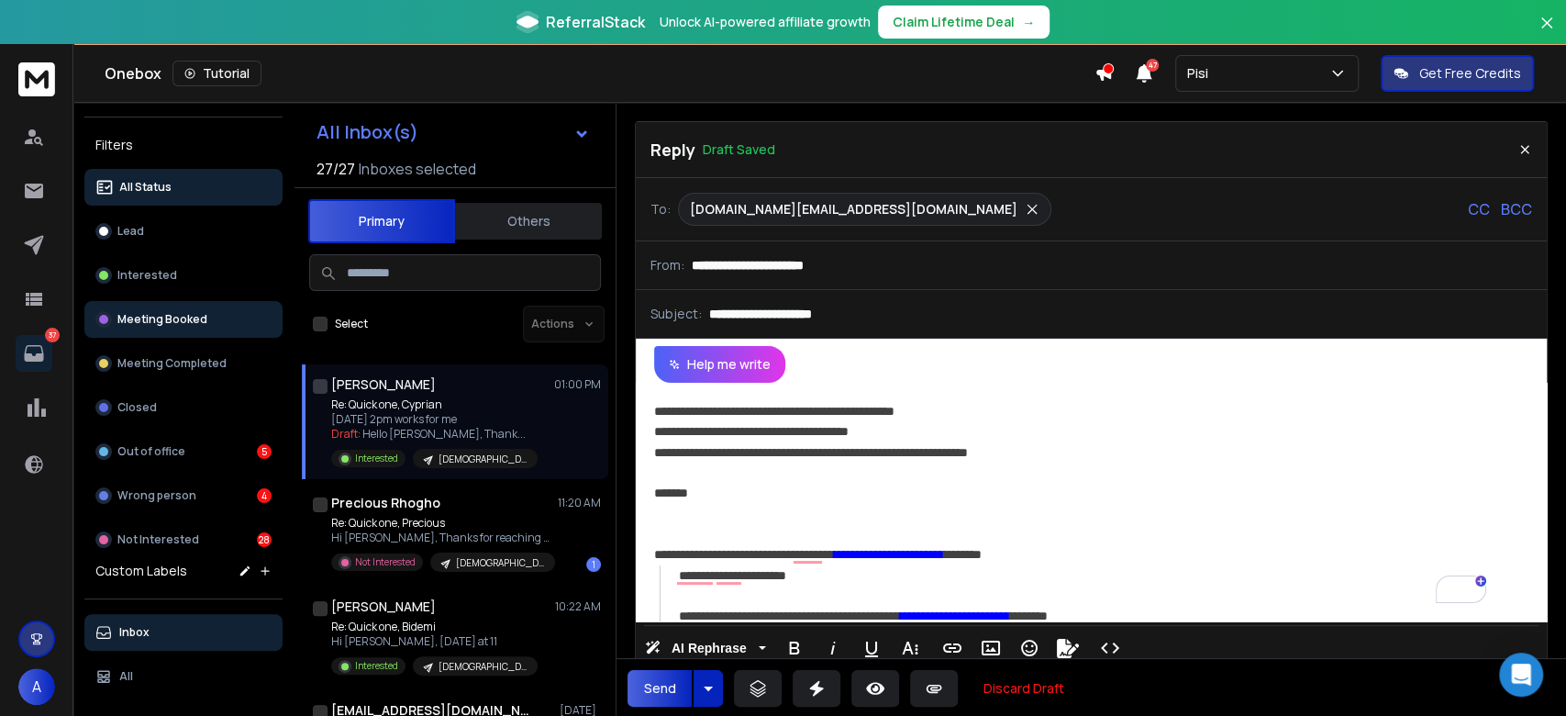
scroll to position [112, 0]
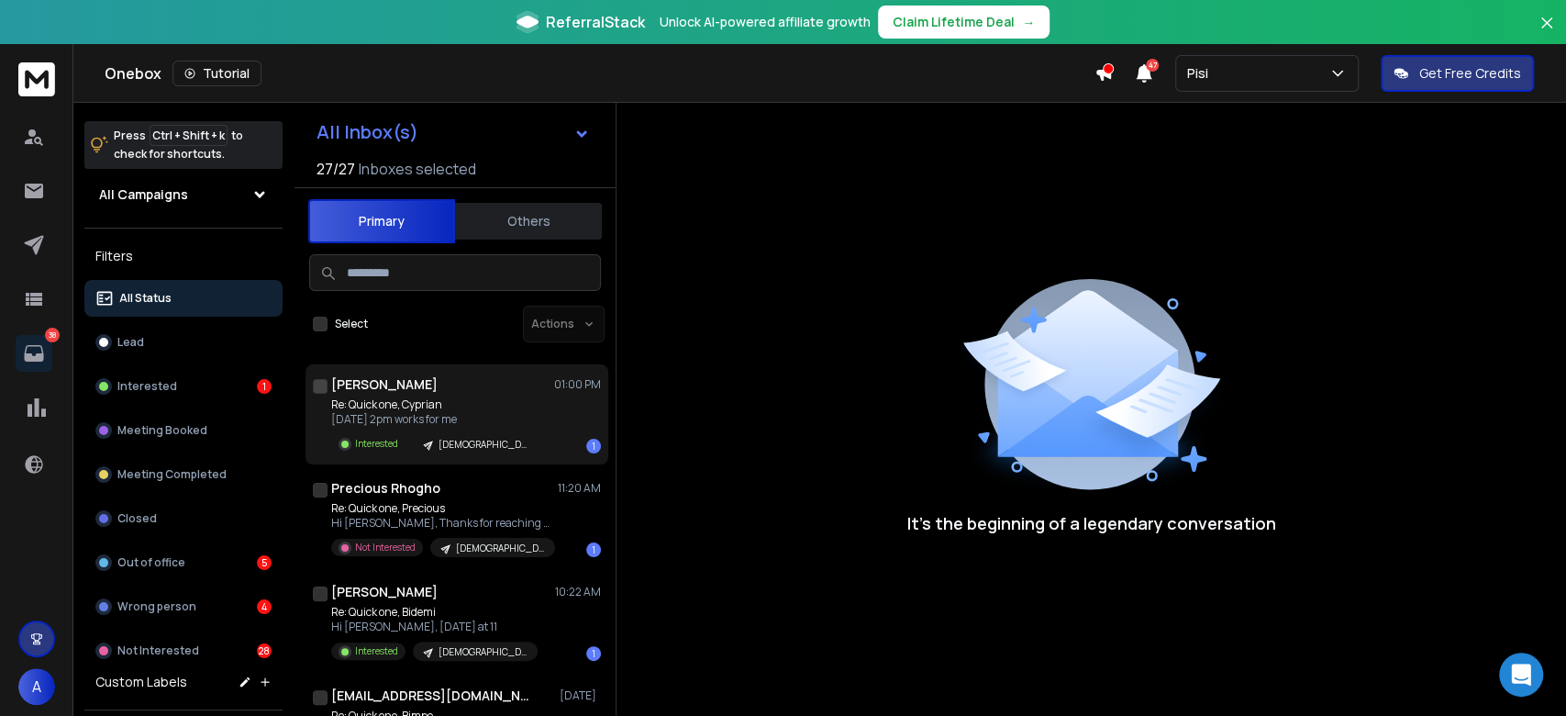
click at [415, 388] on div "Cyprian Obi 01:00 PM" at bounding box center [466, 384] width 270 height 18
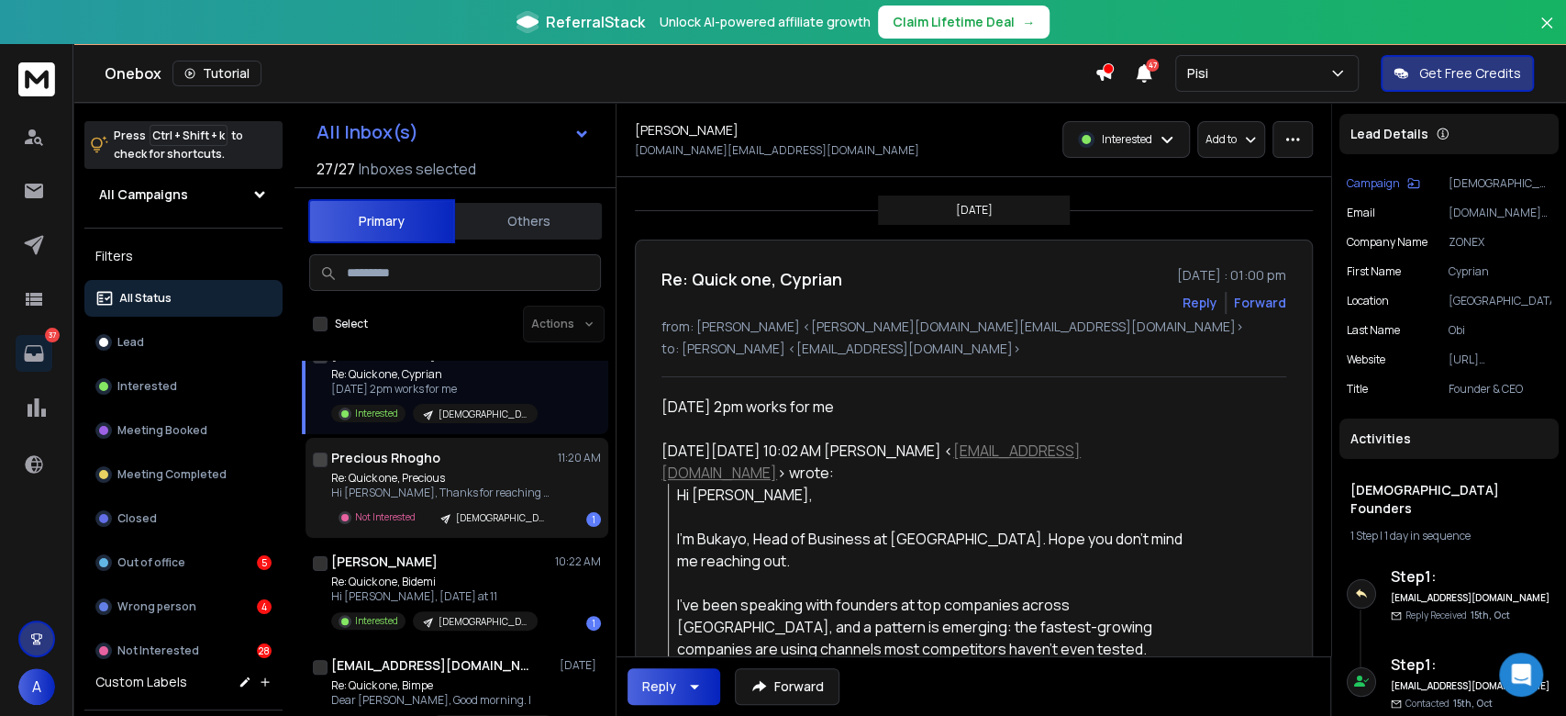
scroll to position [33, 0]
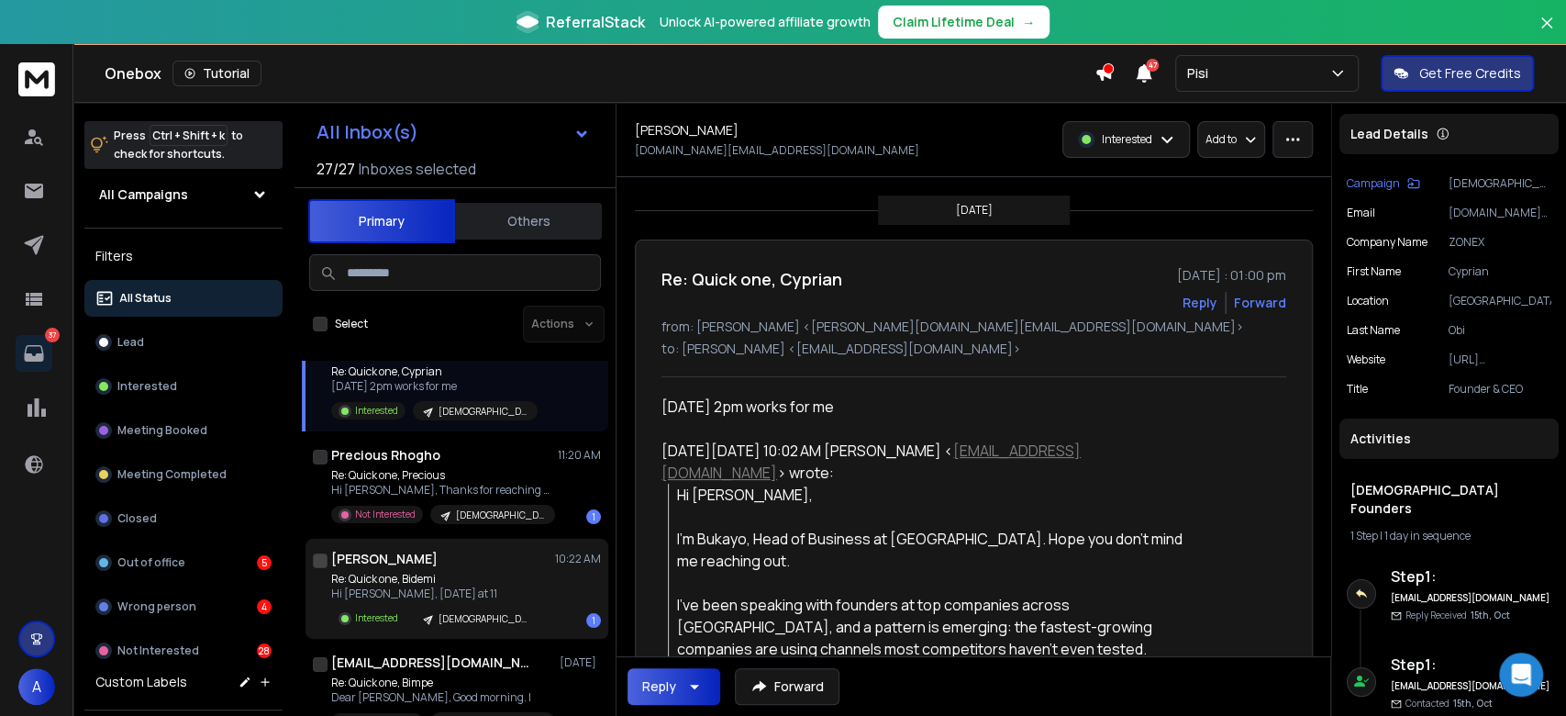
click at [472, 569] on div "Bidemi Adebayo 10:22 AM Re: Quick one, Bidemi Hi Bukayo, Tomorrow at 11 Interes…" at bounding box center [466, 589] width 270 height 78
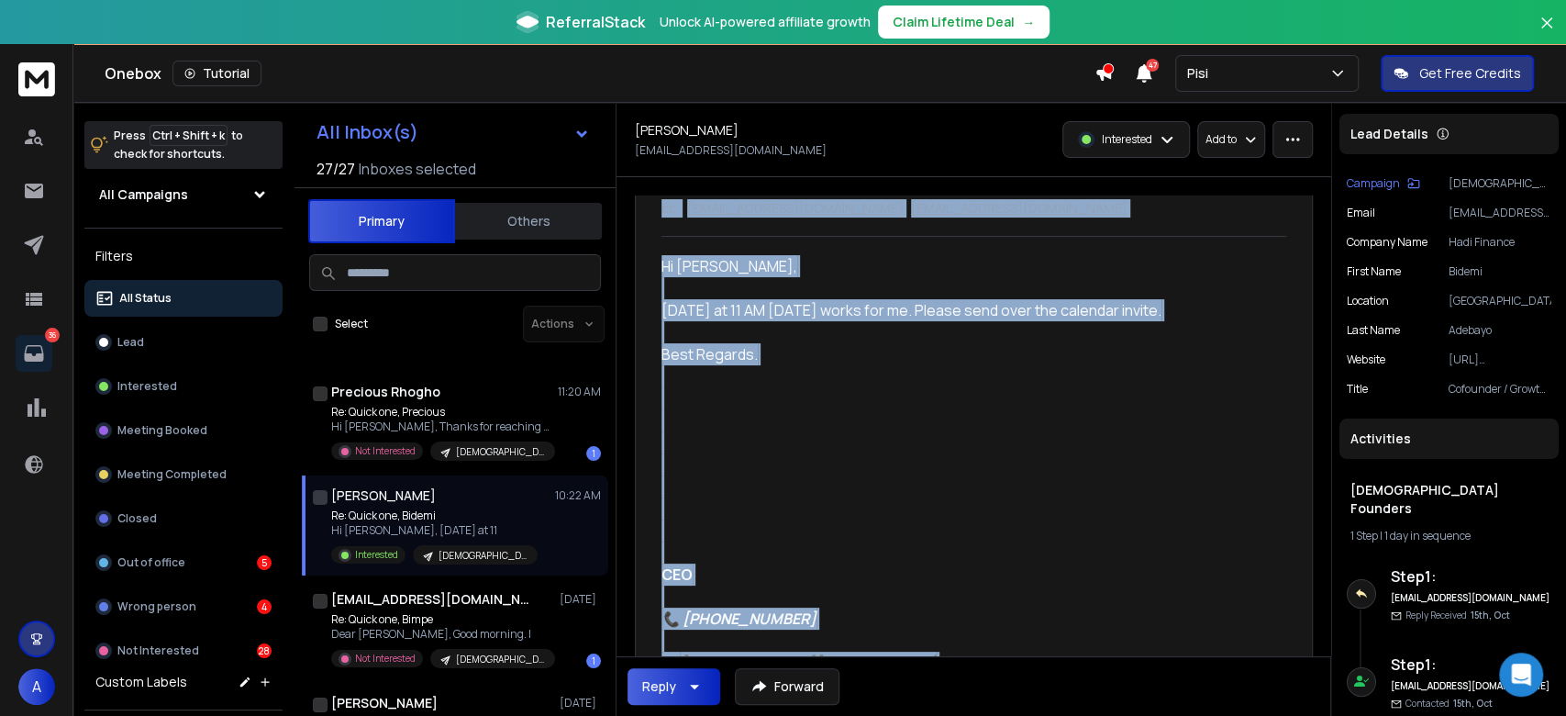
scroll to position [7, 0]
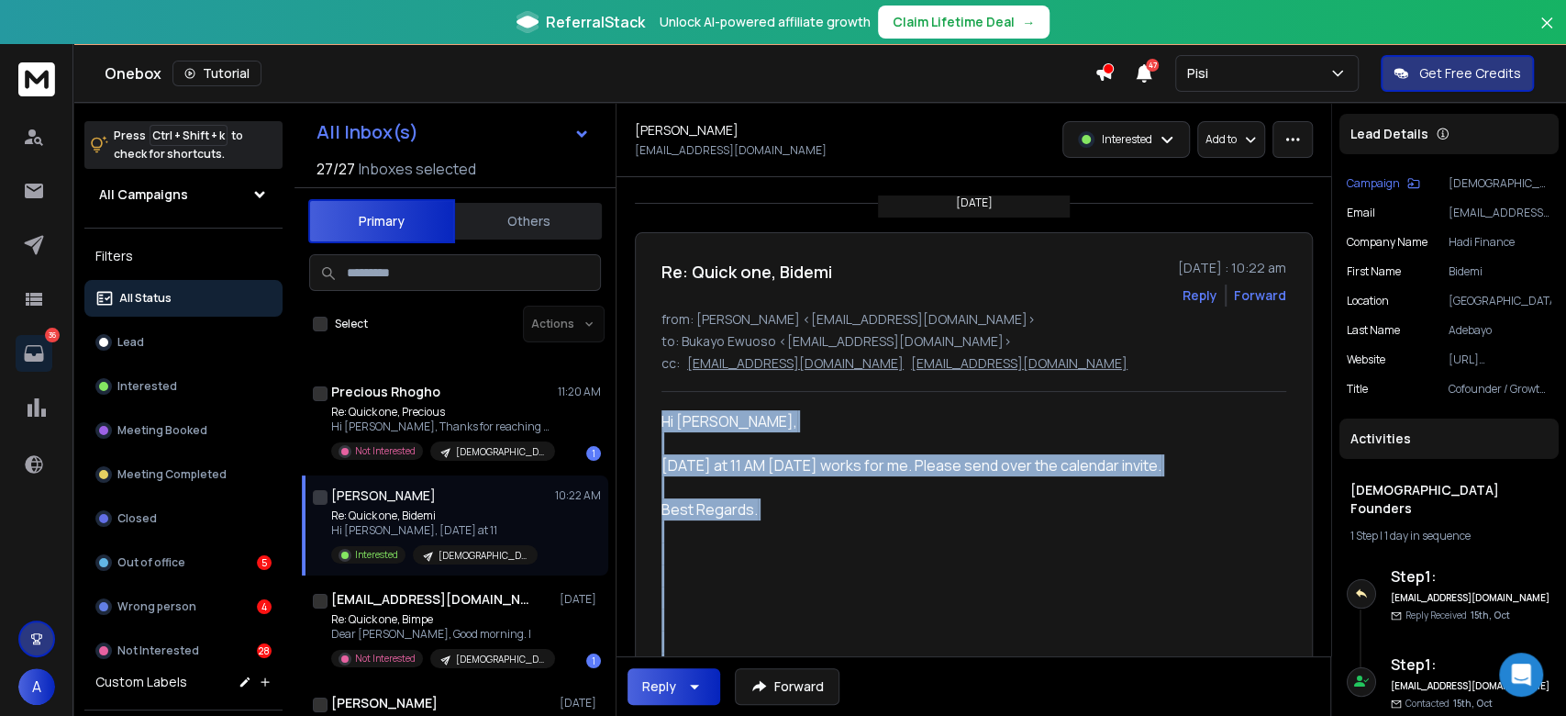
drag, startPoint x: 940, startPoint y: 576, endPoint x: 660, endPoint y: 407, distance: 327.6
copy div "Hi Bukayo, Tomorrow at 11 AM tomorrow works for me. Please send over the calend…"
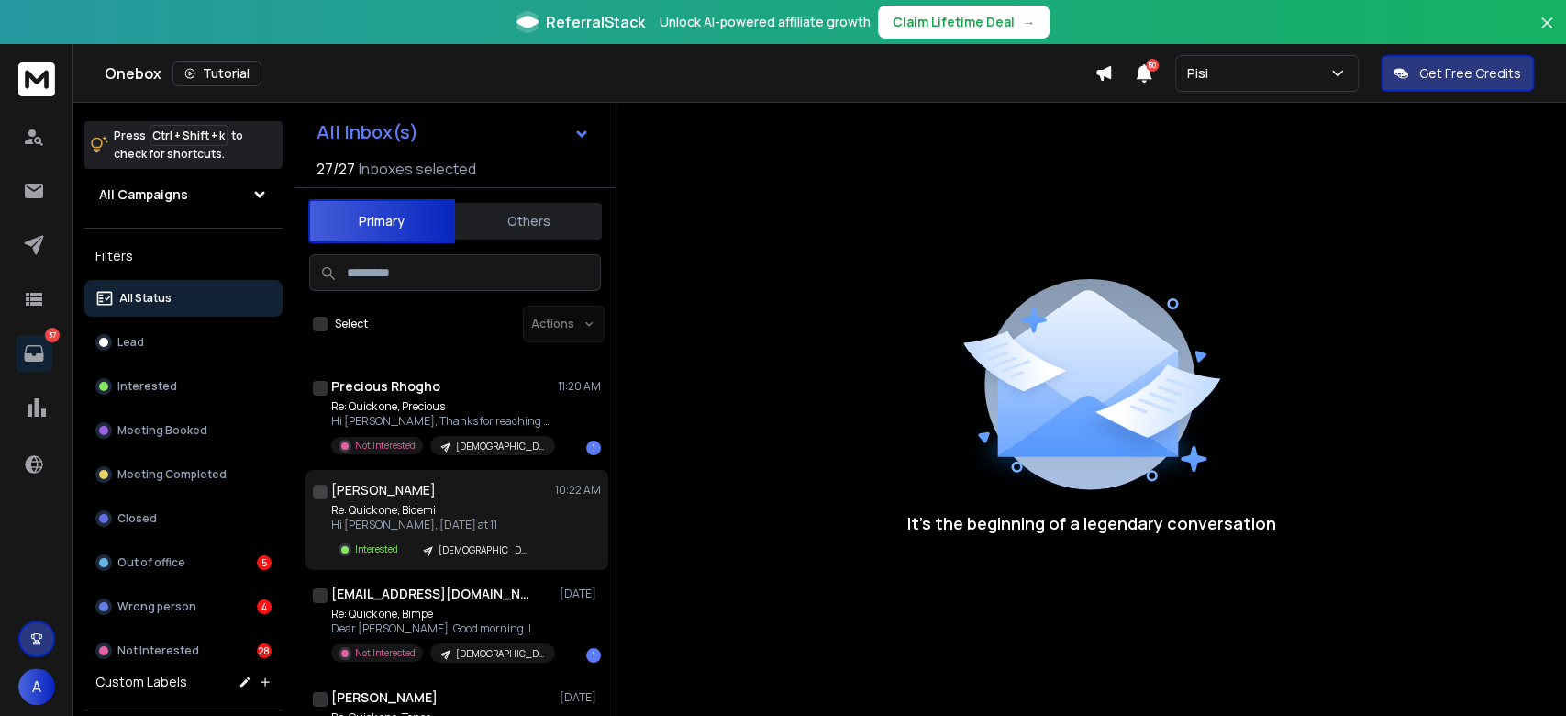
scroll to position [117, 0]
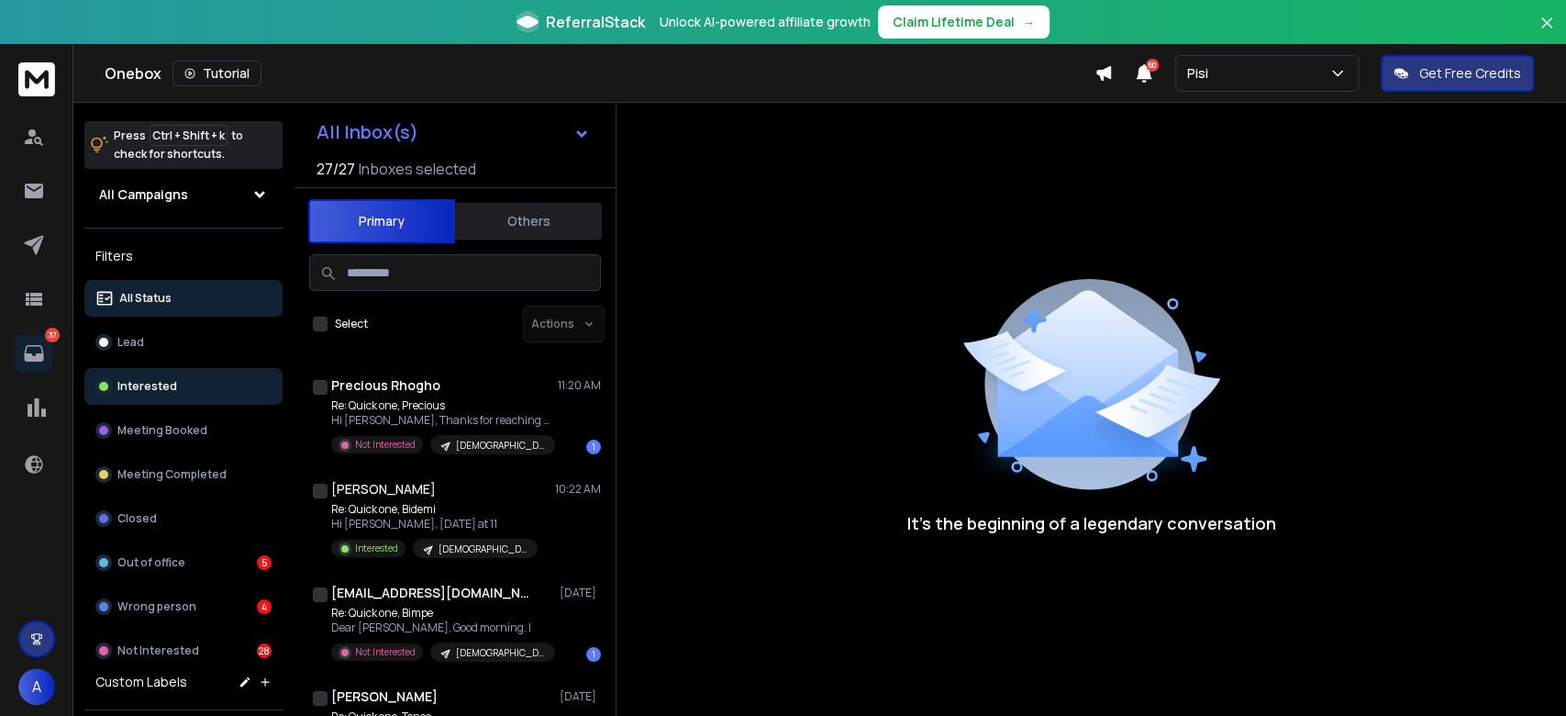
click at [152, 370] on button "Interested" at bounding box center [183, 386] width 198 height 37
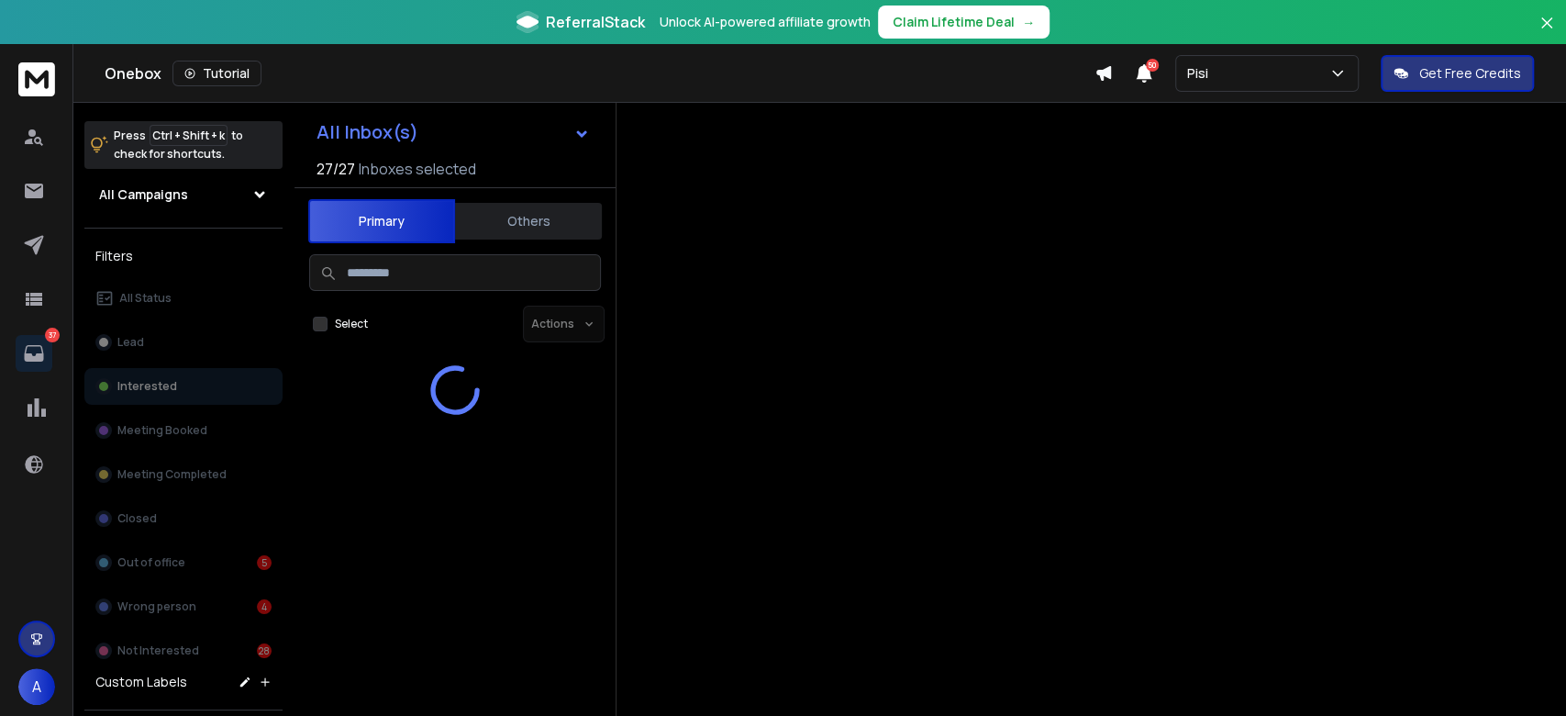
scroll to position [0, 0]
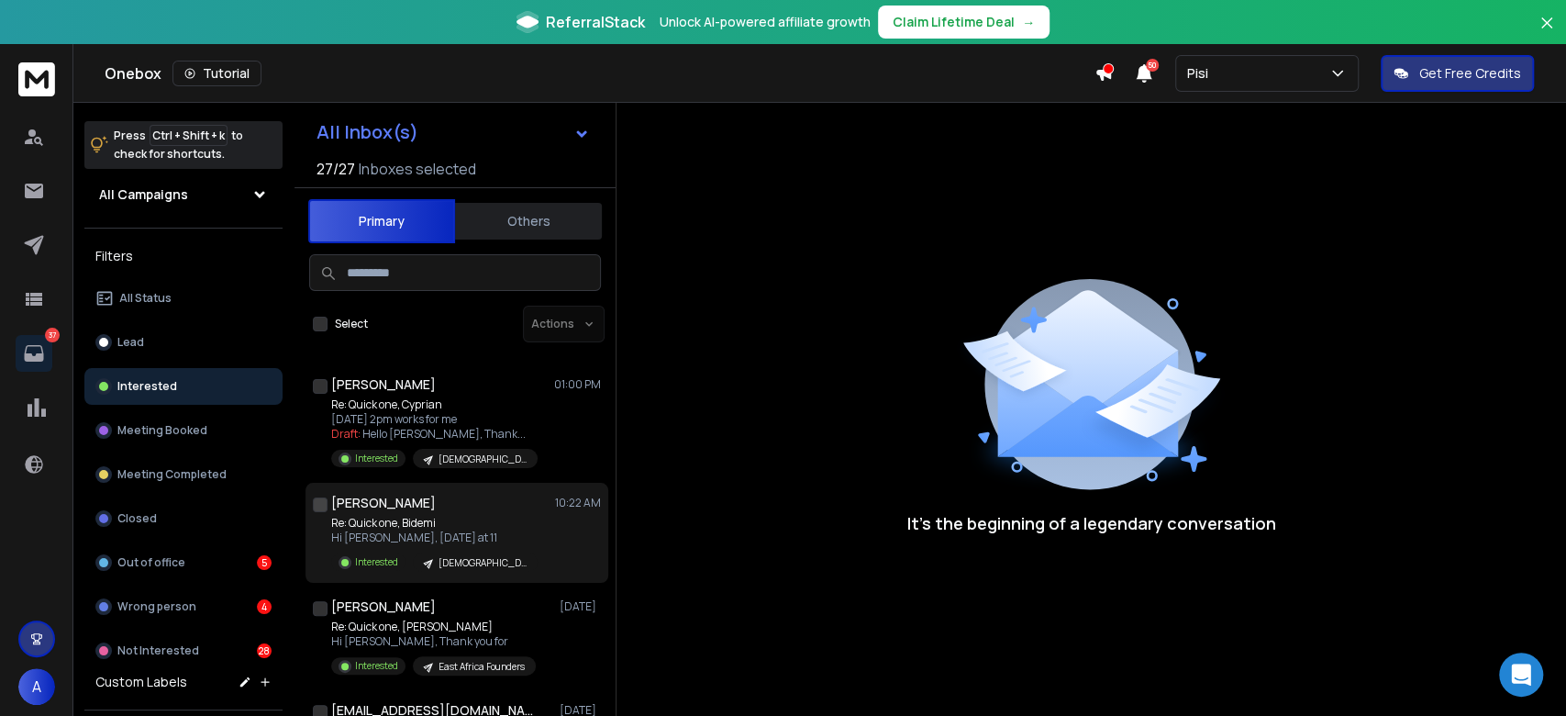
click at [484, 527] on p "Re: Quick one, Bidemi" at bounding box center [434, 523] width 206 height 15
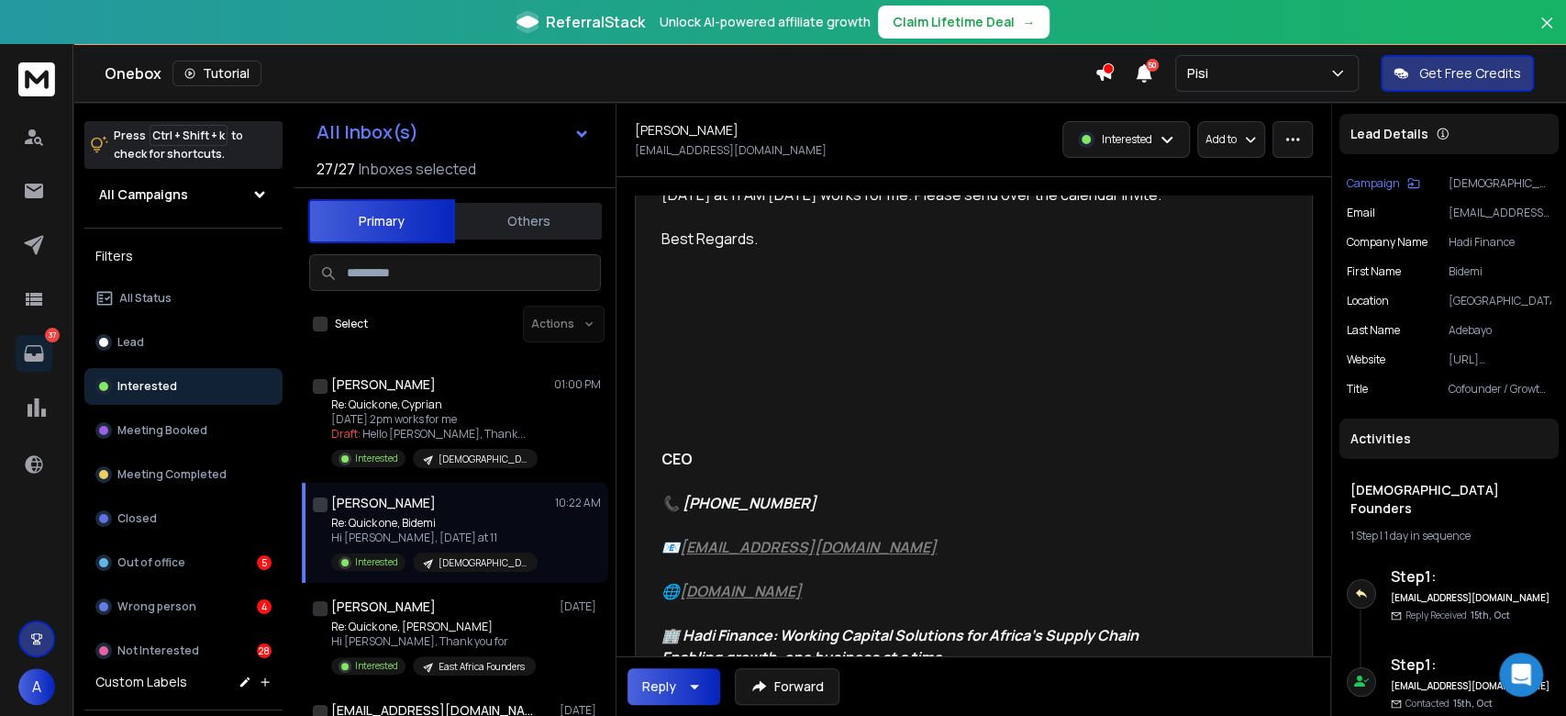
scroll to position [279, 0]
drag, startPoint x: 861, startPoint y: 598, endPoint x: 849, endPoint y: 585, distance: 16.9
click at [849, 585] on p "CEO 📞 [PHONE_NUMBER] 📧 [EMAIL_ADDRESS][DOMAIN_NAME] 🌐 [DOMAIN_NAME] 🏢 Hadi Fina…" at bounding box center [929, 546] width 536 height 198
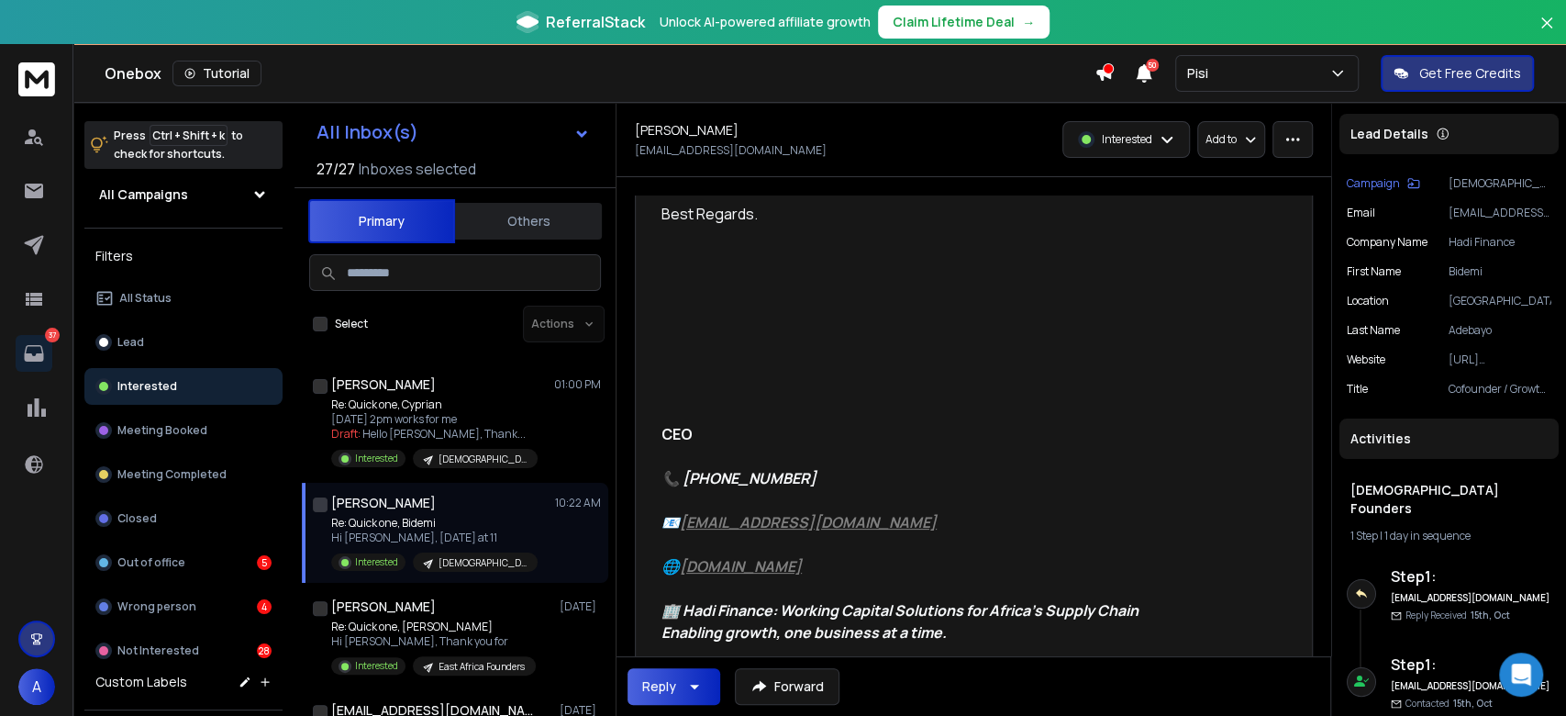
scroll to position [302, 0]
click at [793, 567] on link "[DOMAIN_NAME]" at bounding box center [741, 567] width 122 height 20
